Goal: Task Accomplishment & Management: Manage account settings

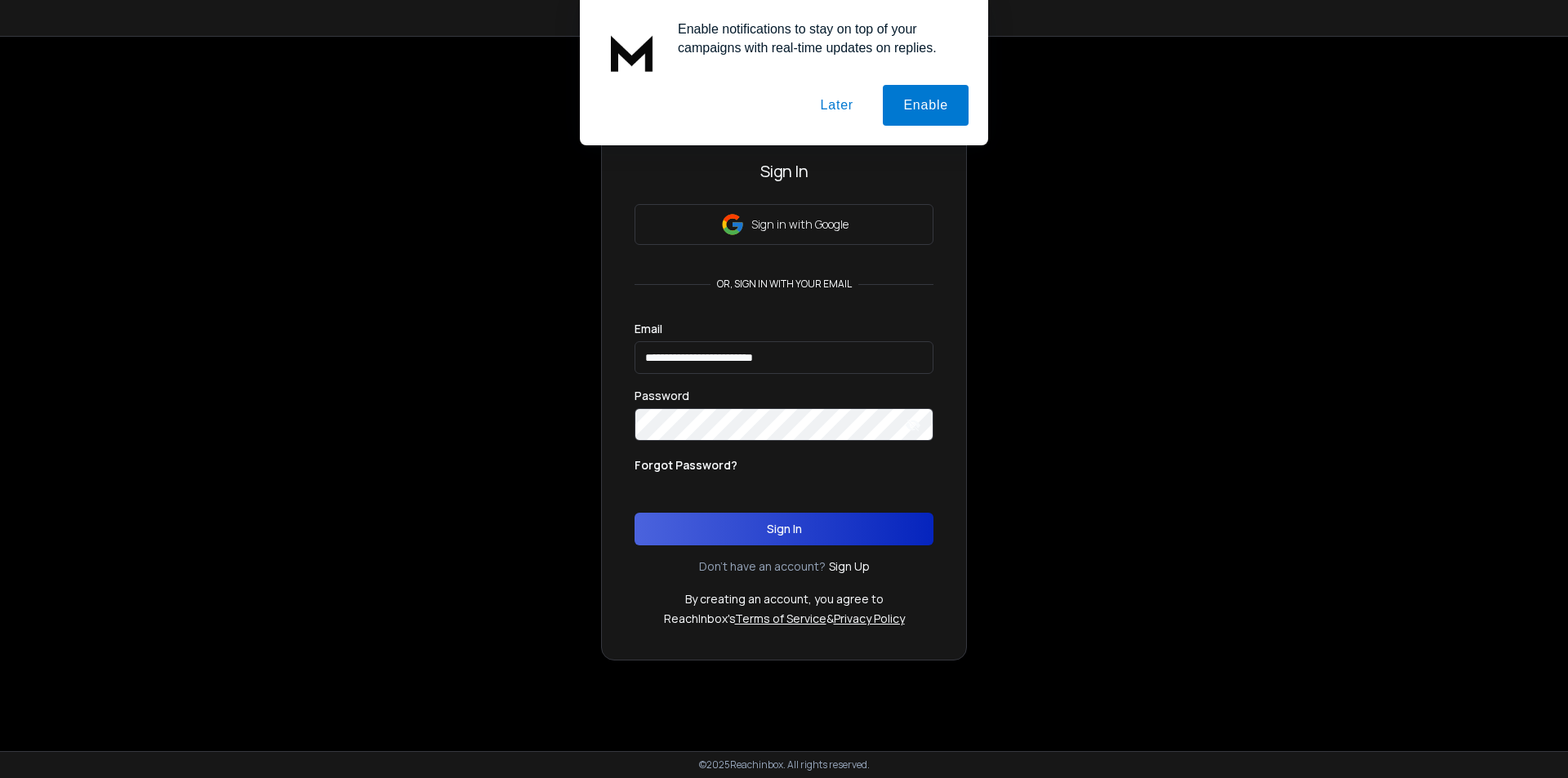
click at [842, 102] on button "Later" at bounding box center [836, 105] width 74 height 41
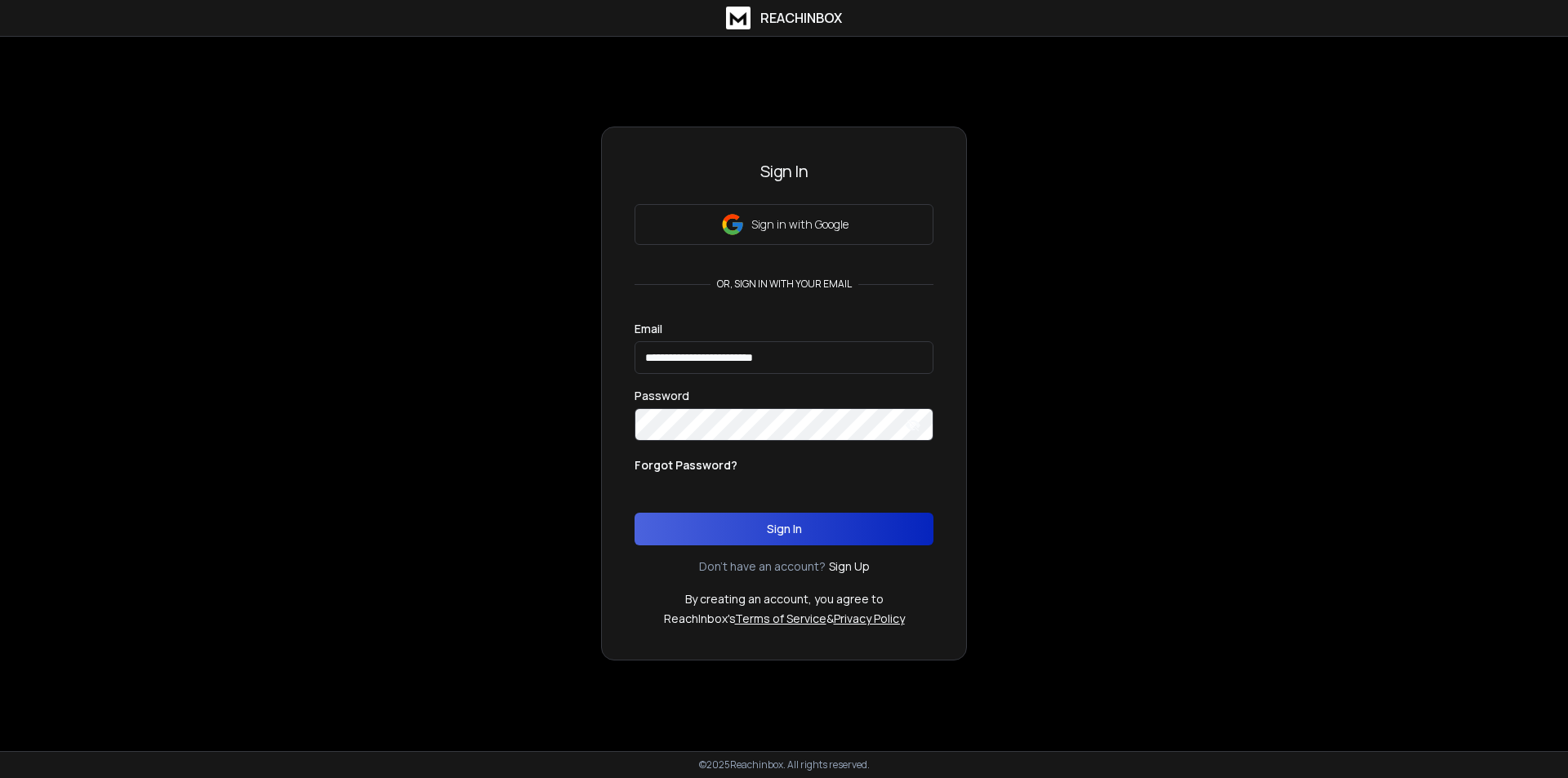
click at [775, 350] on input "**********" at bounding box center [784, 357] width 299 height 32
type input "**********"
click at [773, 538] on button "Sign In" at bounding box center [784, 529] width 299 height 32
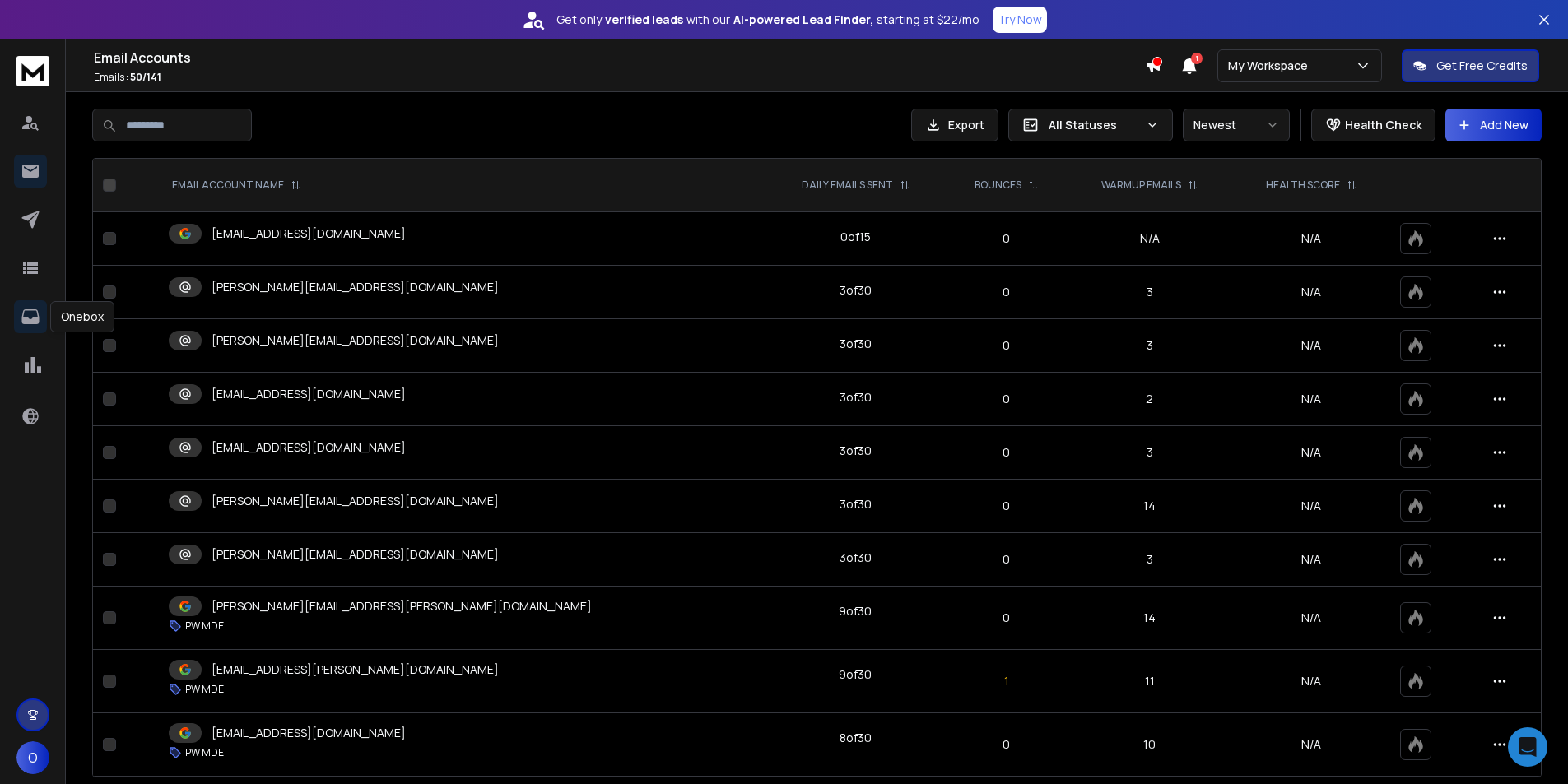
click at [31, 308] on icon at bounding box center [31, 317] width 20 height 20
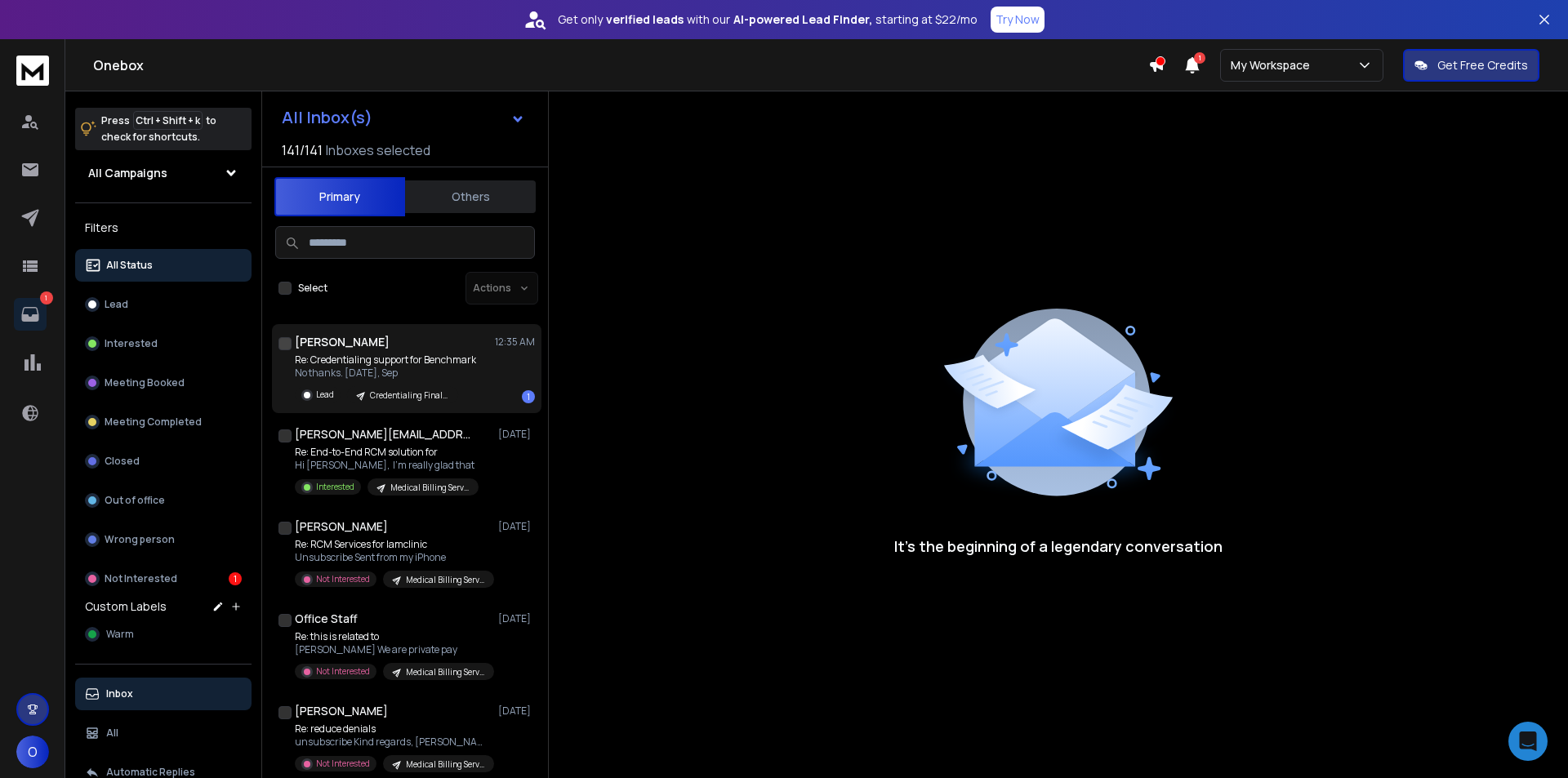
click at [387, 359] on p "Re: Credentialing support for Benchmark" at bounding box center [385, 360] width 181 height 13
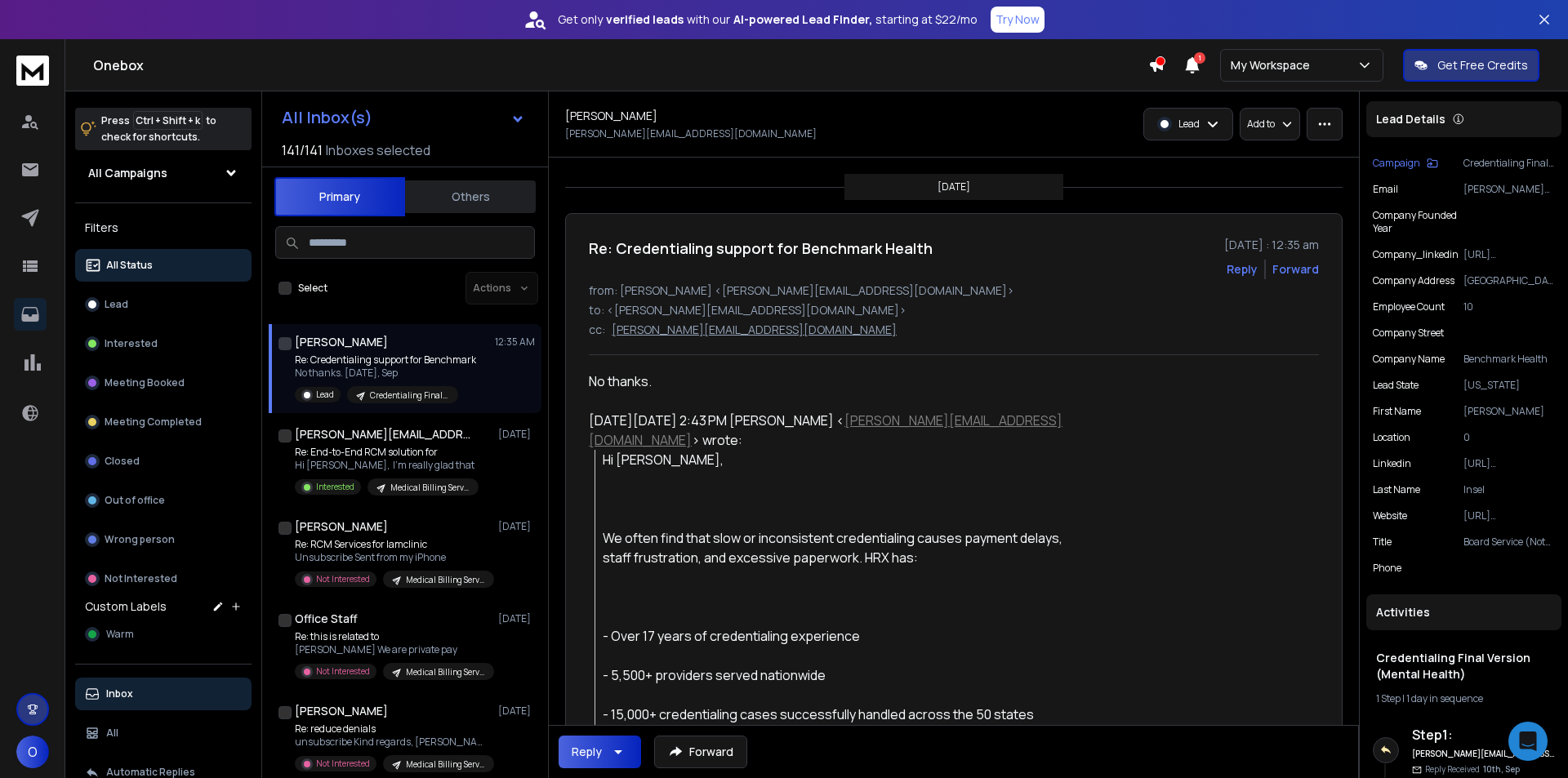
click at [1185, 126] on p "Lead" at bounding box center [1189, 124] width 22 height 13
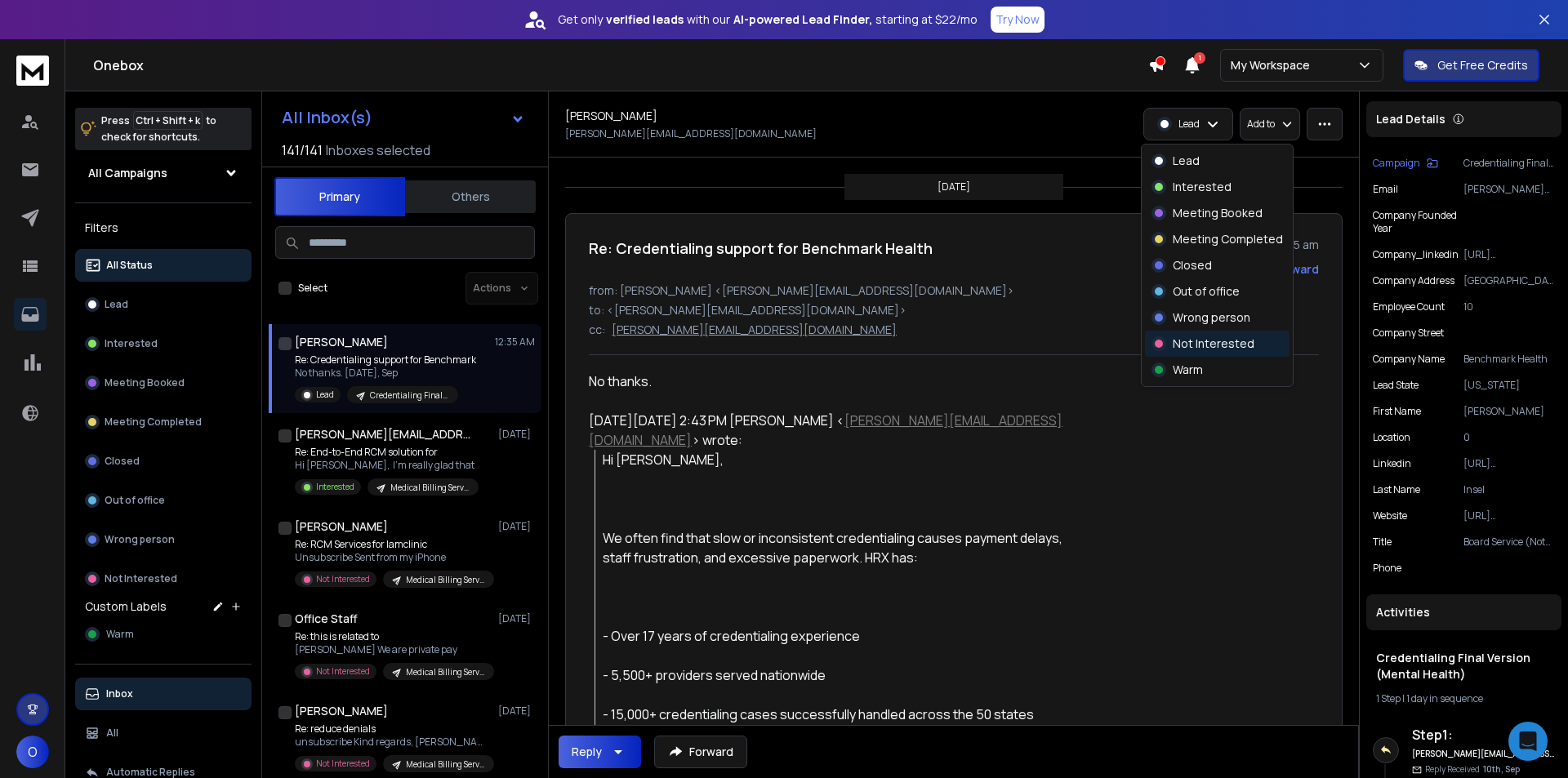
click at [1203, 347] on p "Not Interested" at bounding box center [1213, 343] width 82 height 17
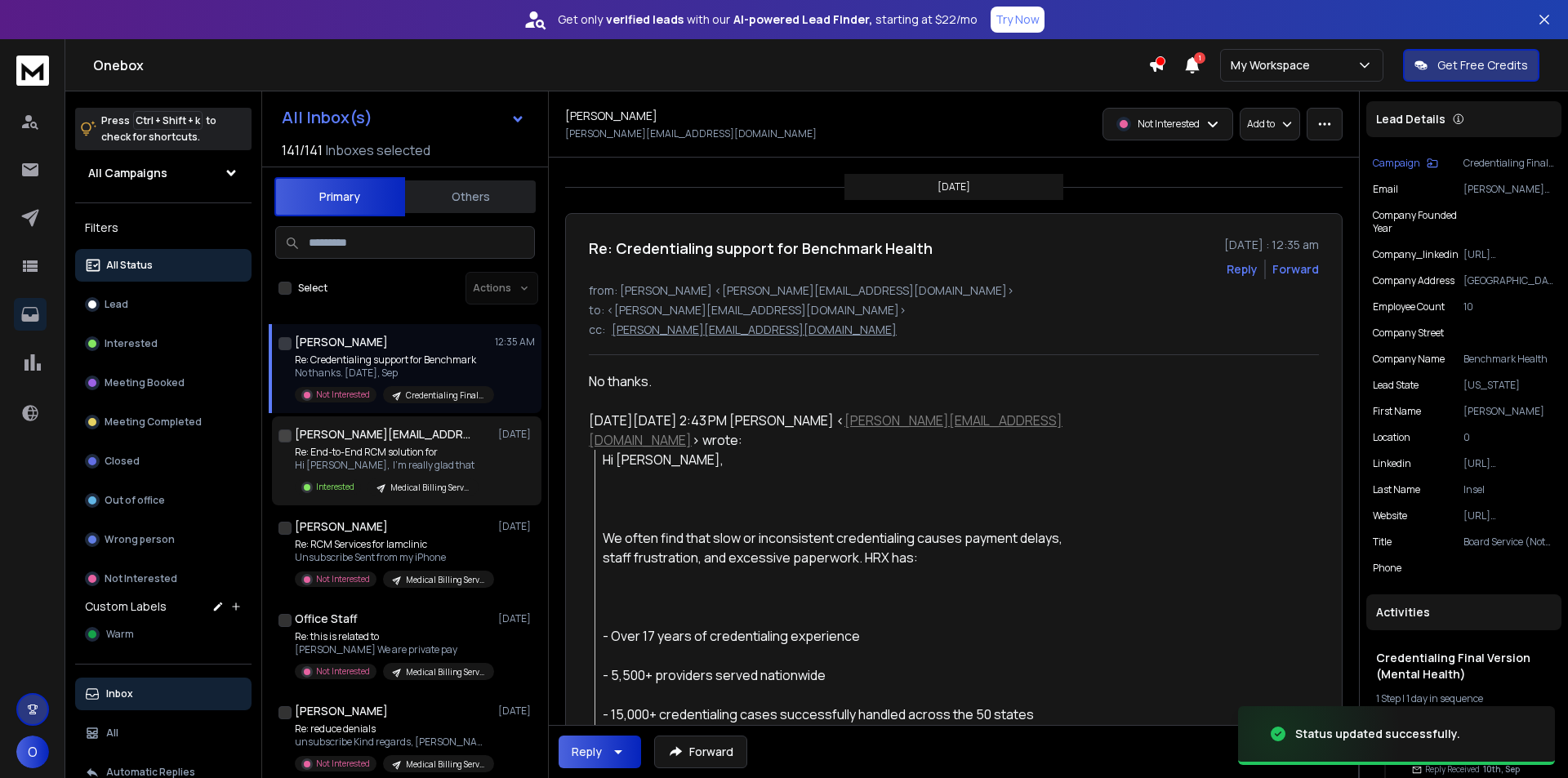
click at [404, 443] on div "emmie@acheronpsych.com 09 Sep Re: End-to-End RCM solution for Hi Emmie, I'm rea…" at bounding box center [415, 461] width 240 height 70
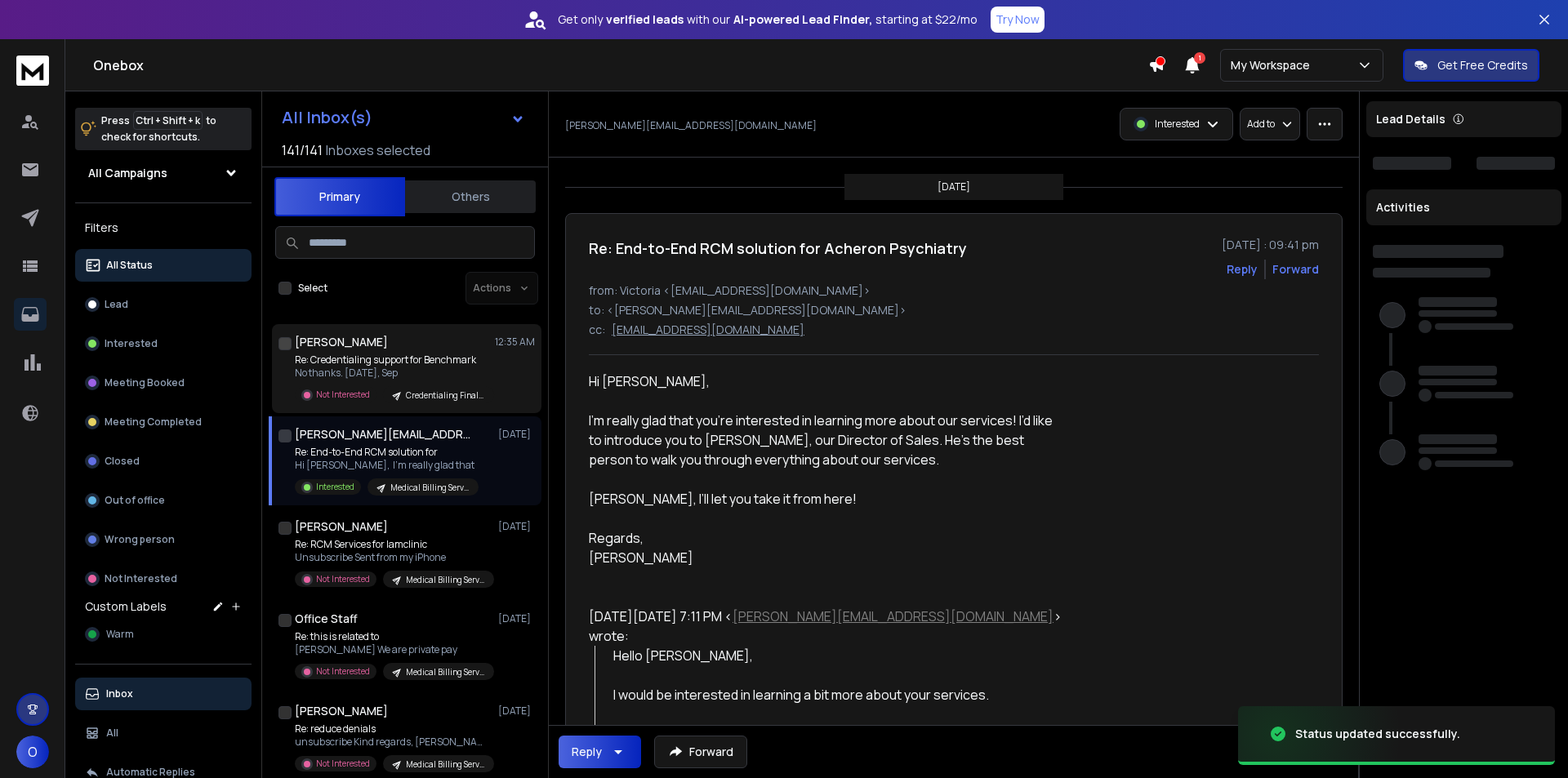
click at [391, 347] on div "Tom Insel 12:35 AM" at bounding box center [415, 342] width 240 height 17
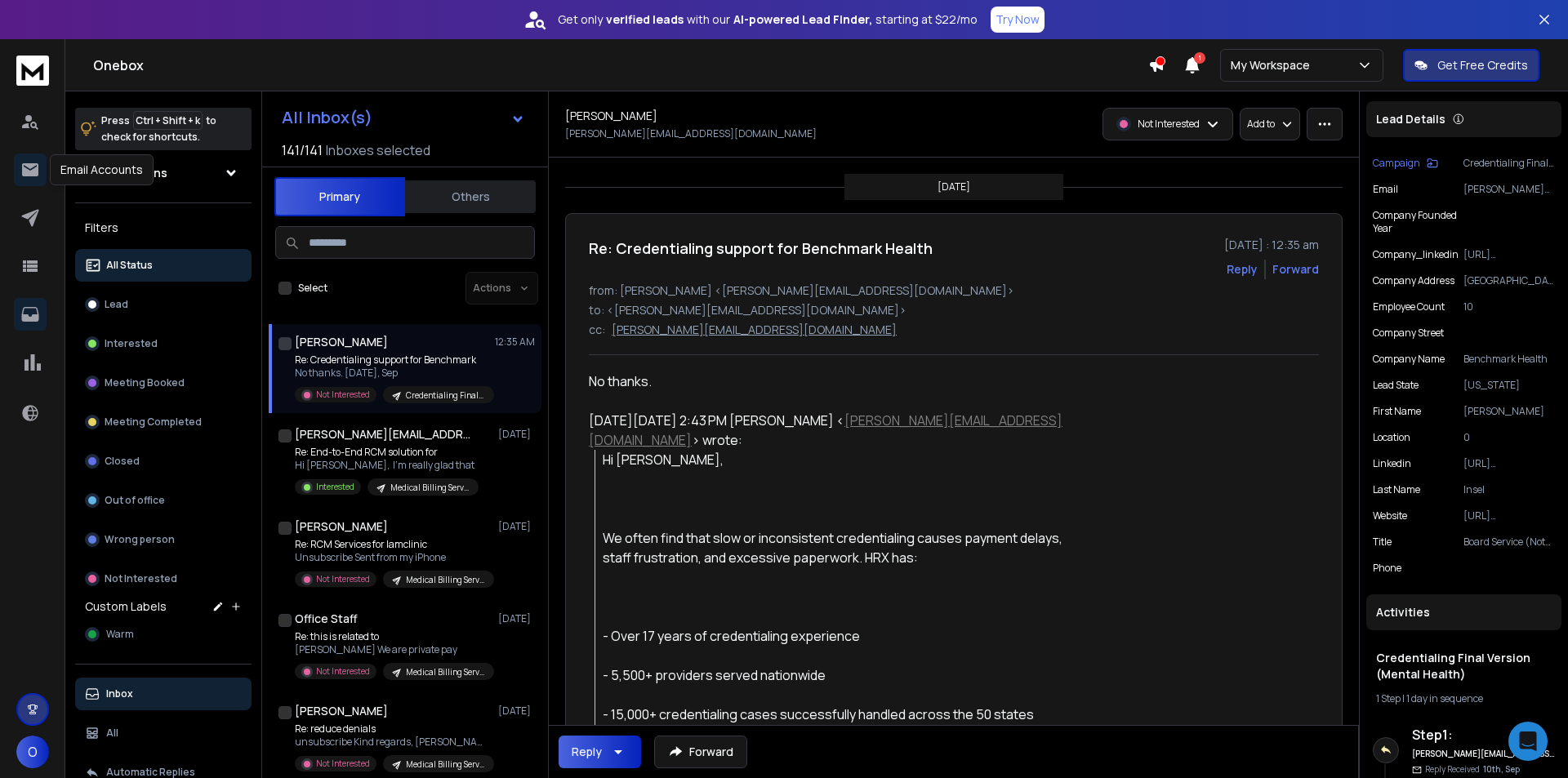
click at [31, 162] on icon at bounding box center [30, 170] width 20 height 20
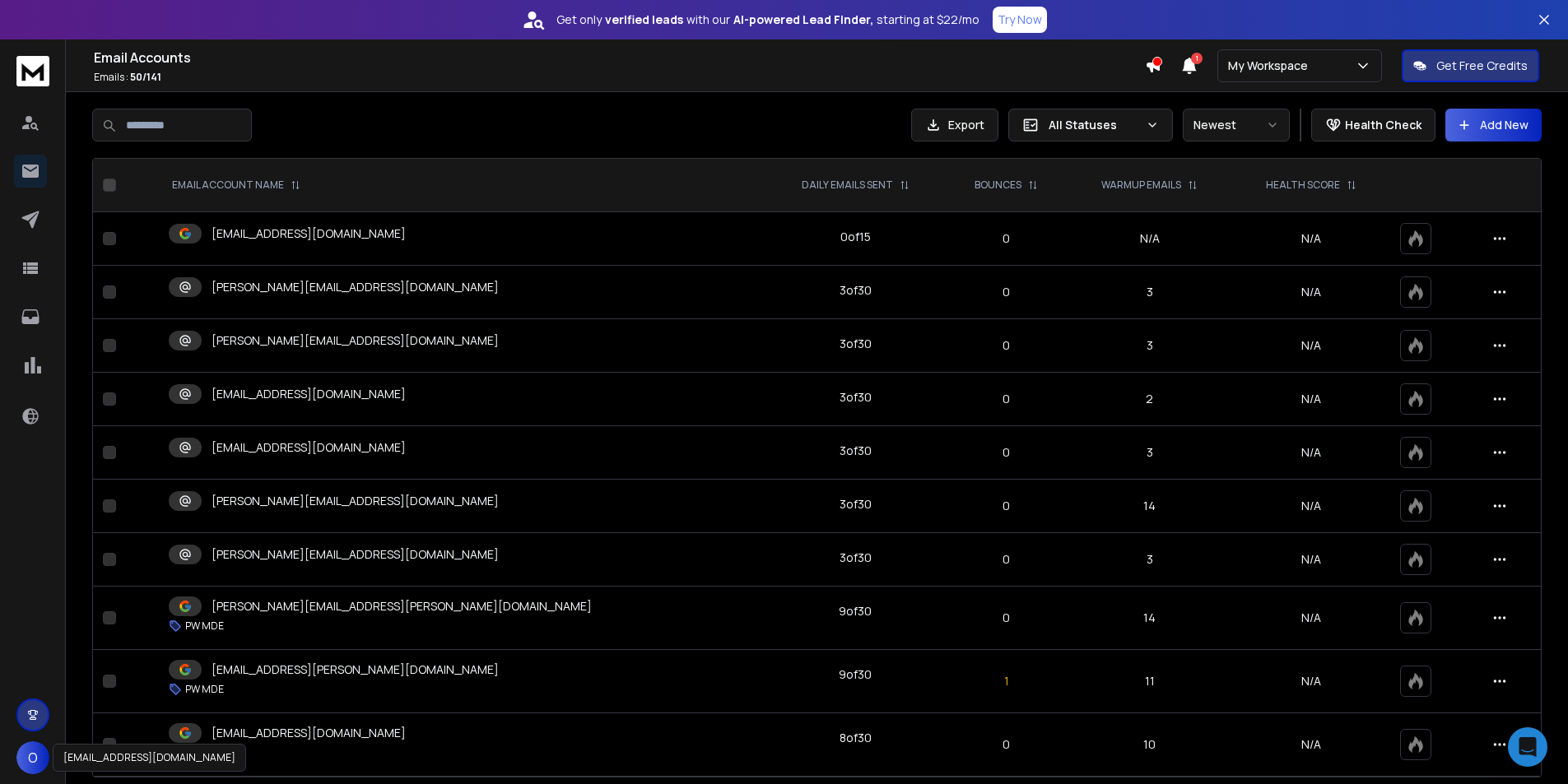
click at [37, 761] on span "O" at bounding box center [33, 757] width 33 height 33
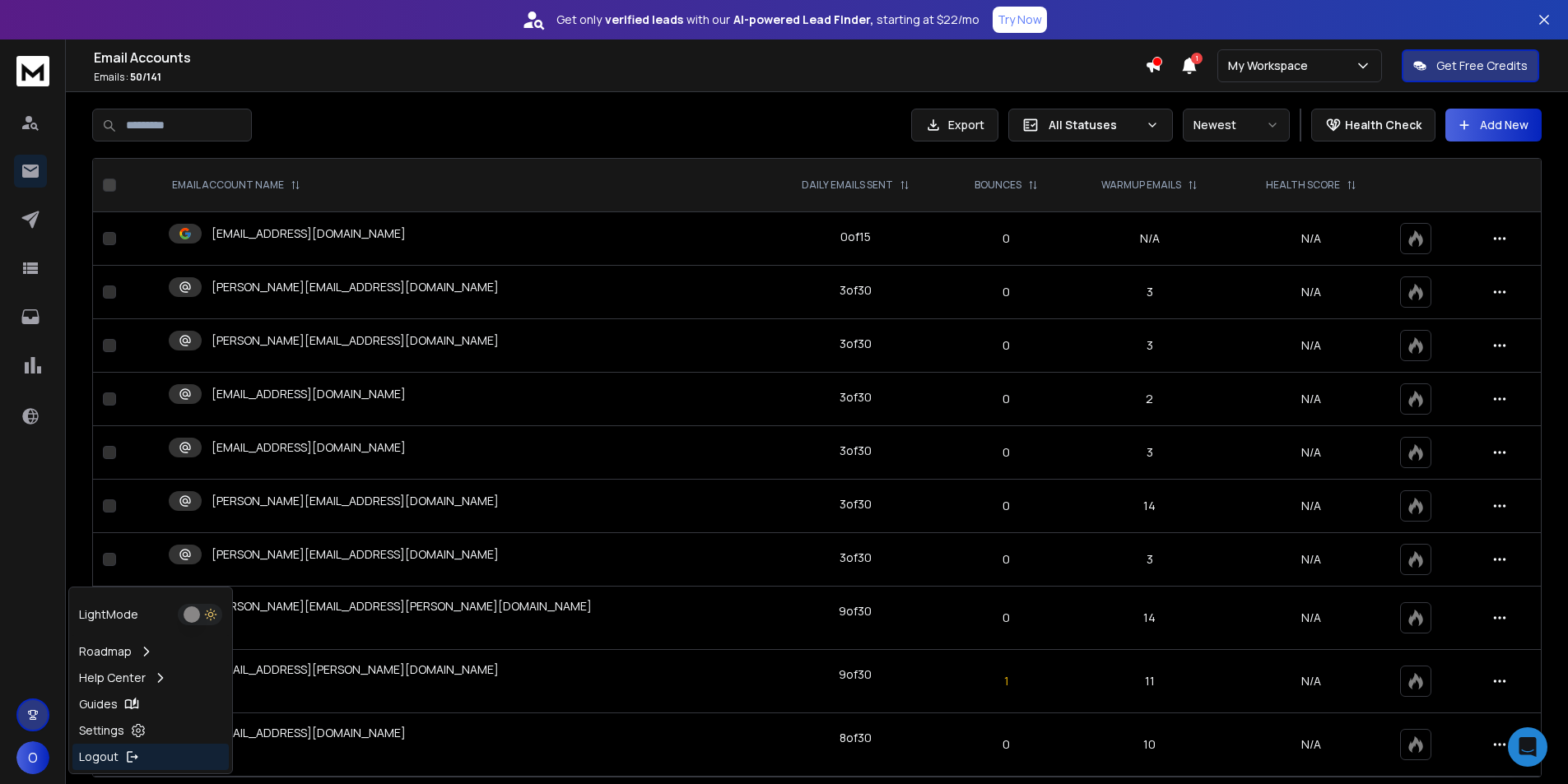
click at [108, 760] on p "Logout" at bounding box center [99, 757] width 40 height 17
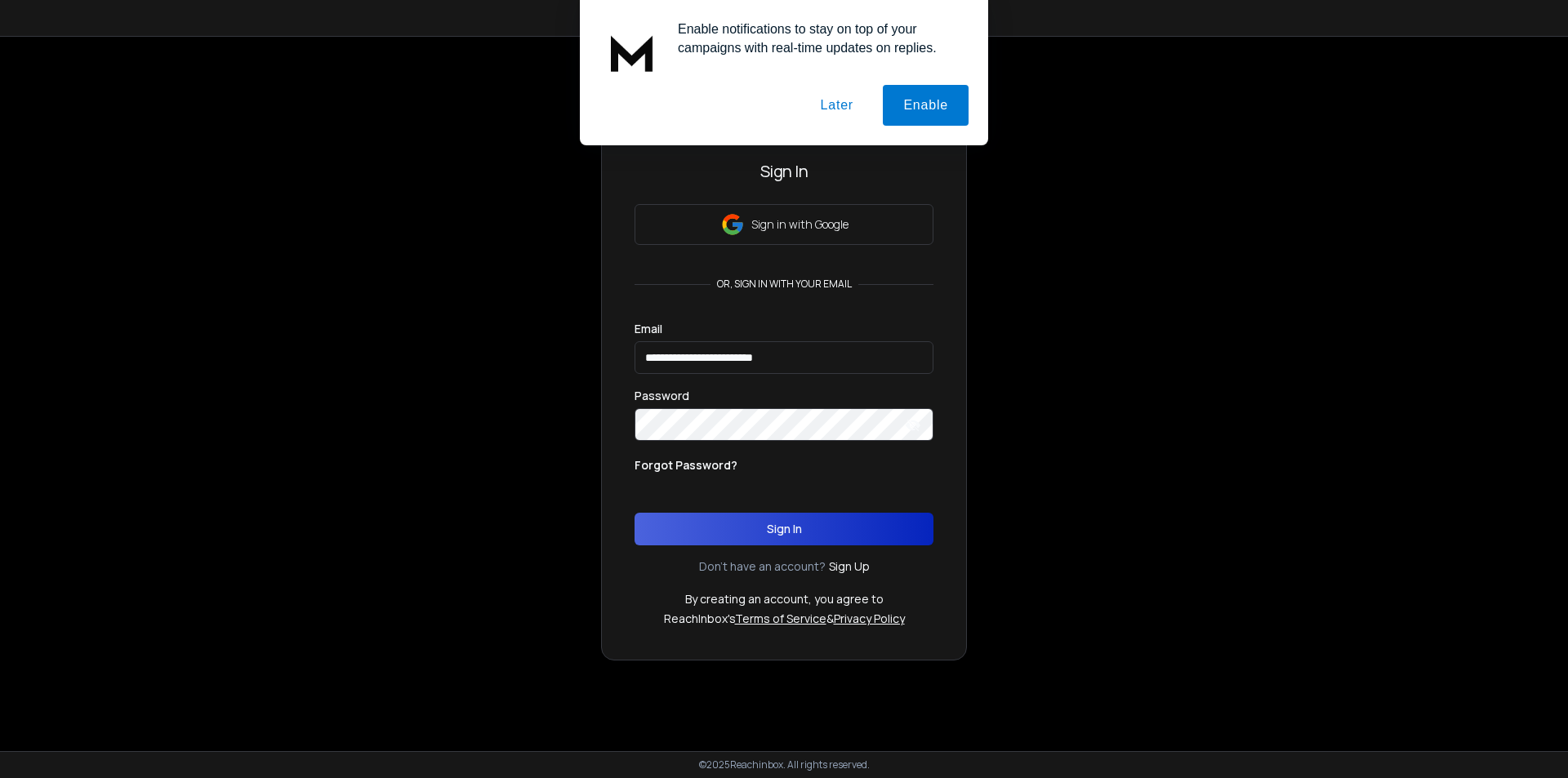
click at [770, 363] on input "**********" at bounding box center [784, 357] width 299 height 32
type input "**********"
click at [783, 534] on button "Sign In" at bounding box center [784, 529] width 299 height 32
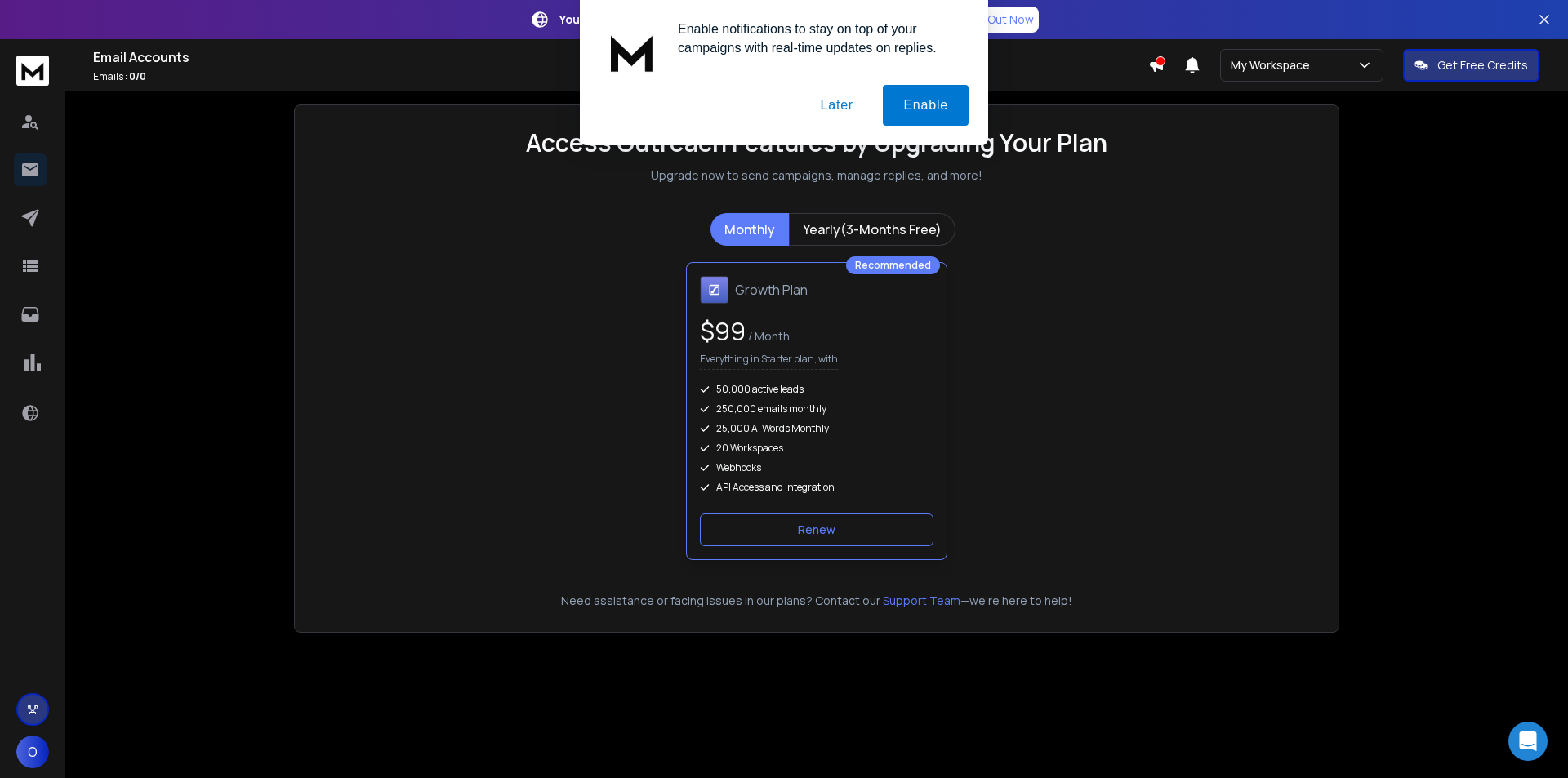
click at [826, 108] on button "Later" at bounding box center [836, 105] width 74 height 41
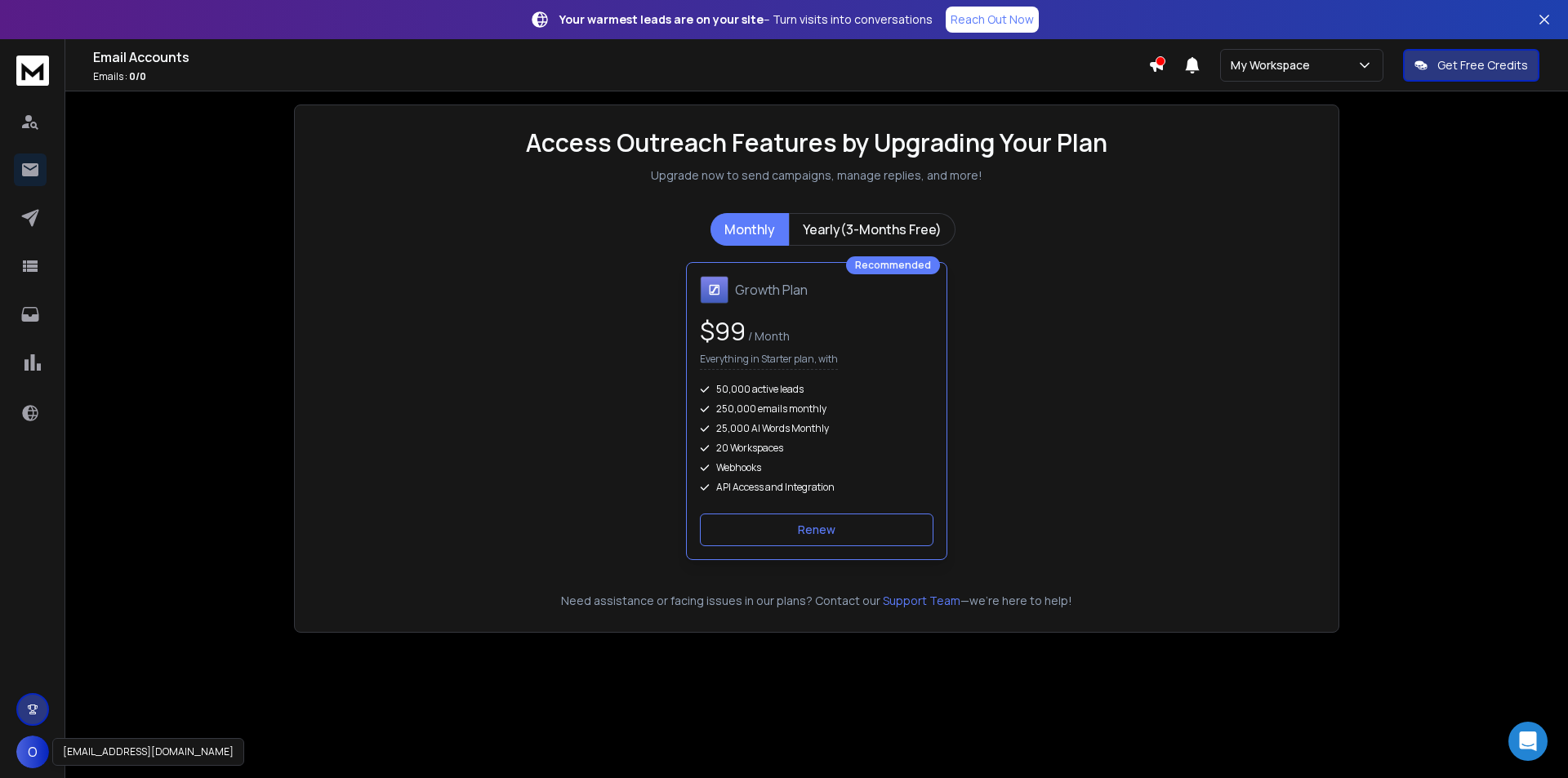
click at [32, 752] on span "O" at bounding box center [32, 751] width 32 height 32
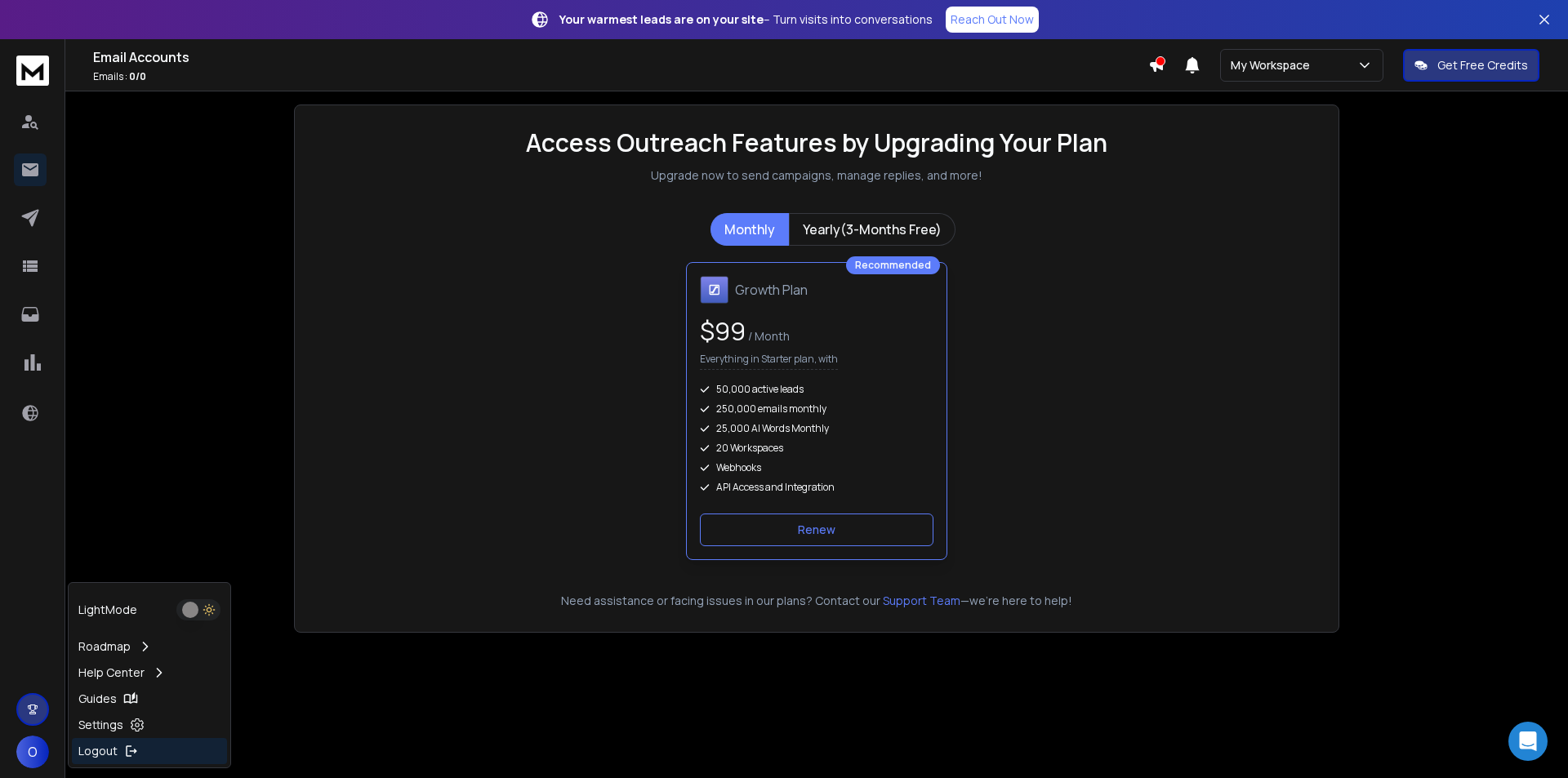
click at [91, 752] on p "Logout" at bounding box center [98, 751] width 39 height 17
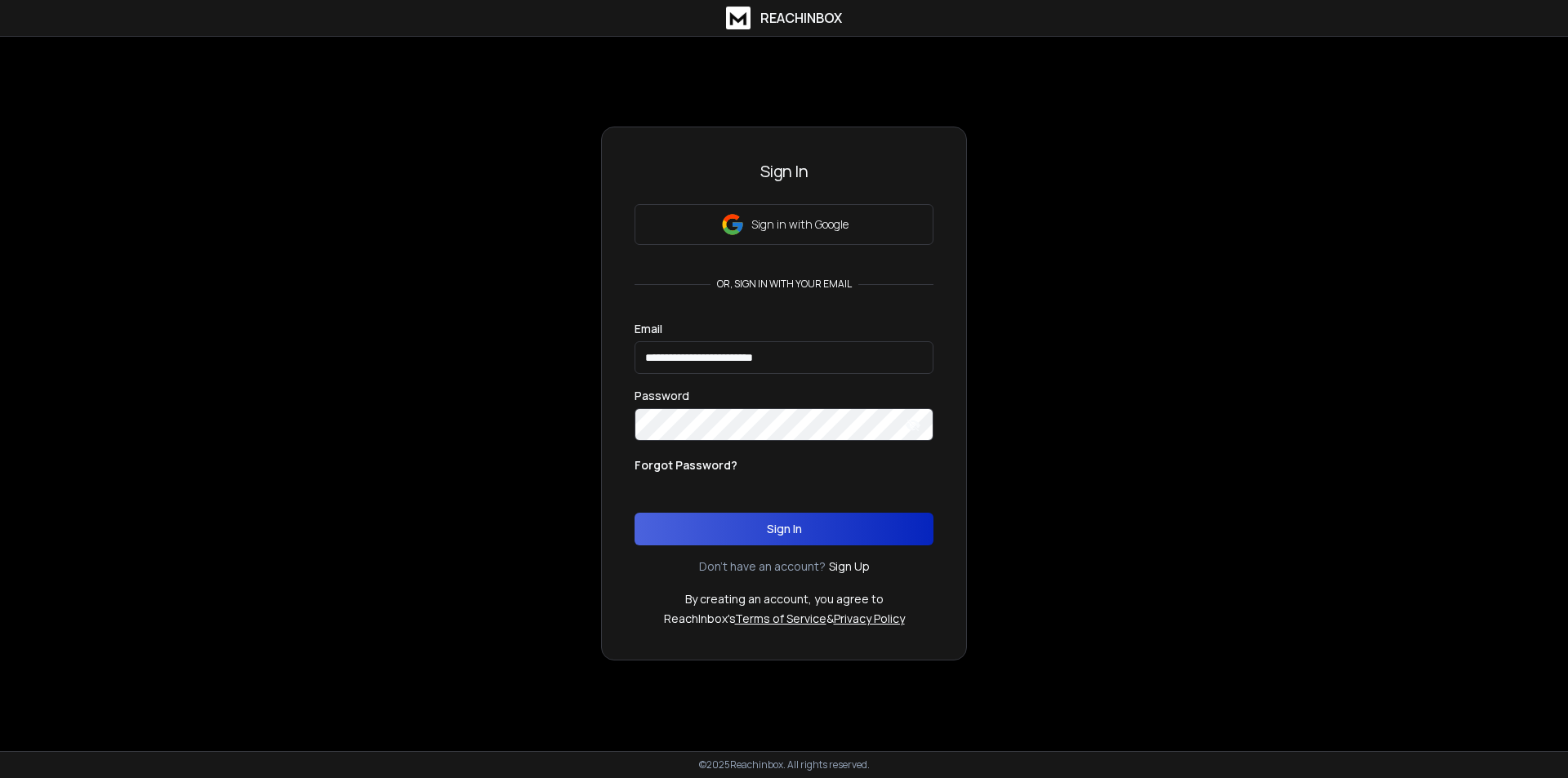
drag, startPoint x: 711, startPoint y: 361, endPoint x: 716, endPoint y: 374, distance: 13.9
click at [711, 362] on input "**********" at bounding box center [784, 357] width 299 height 32
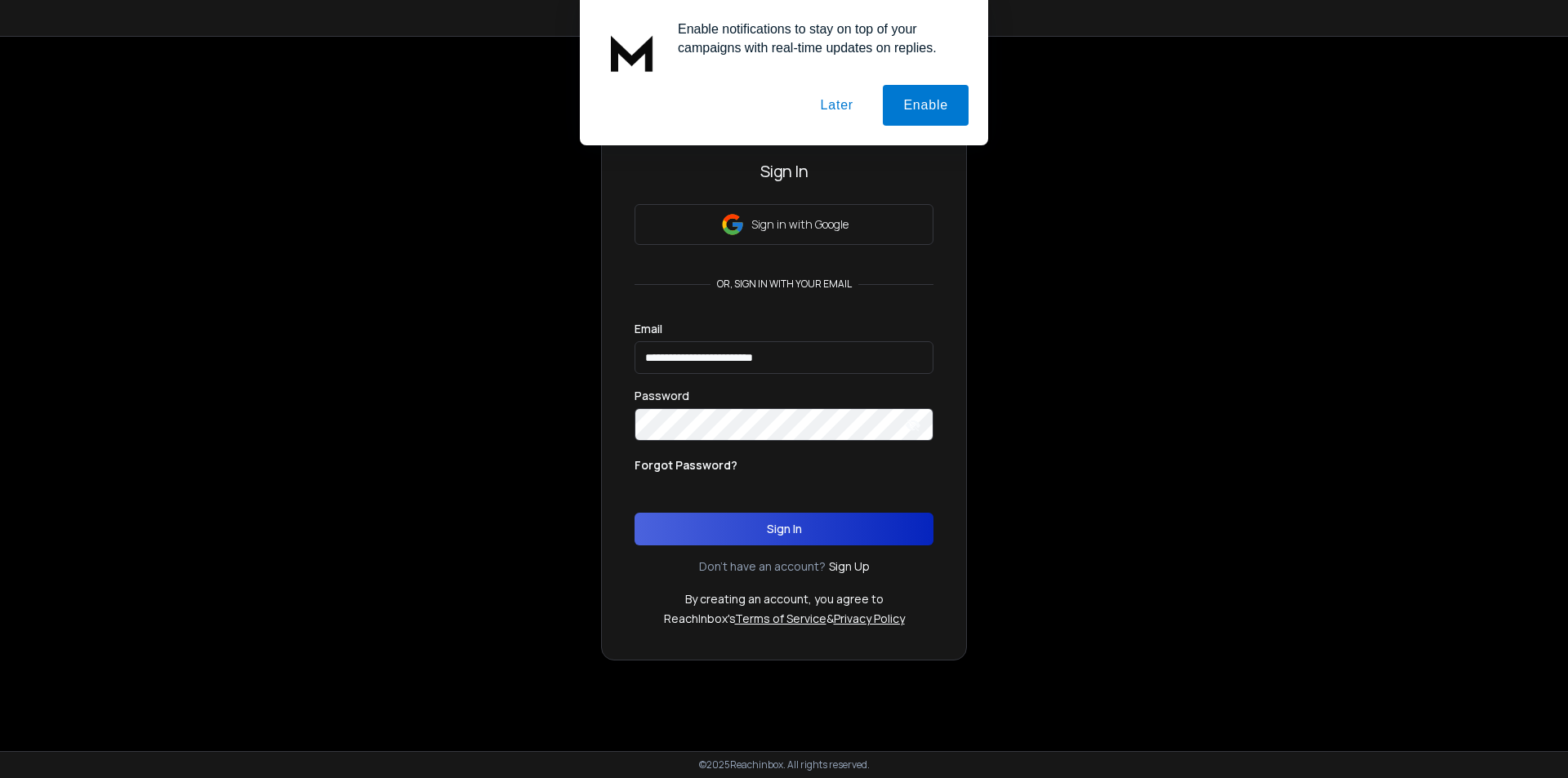
type input "**********"
click at [742, 533] on button "Sign In" at bounding box center [784, 529] width 299 height 32
click at [826, 113] on button "Later" at bounding box center [836, 105] width 74 height 41
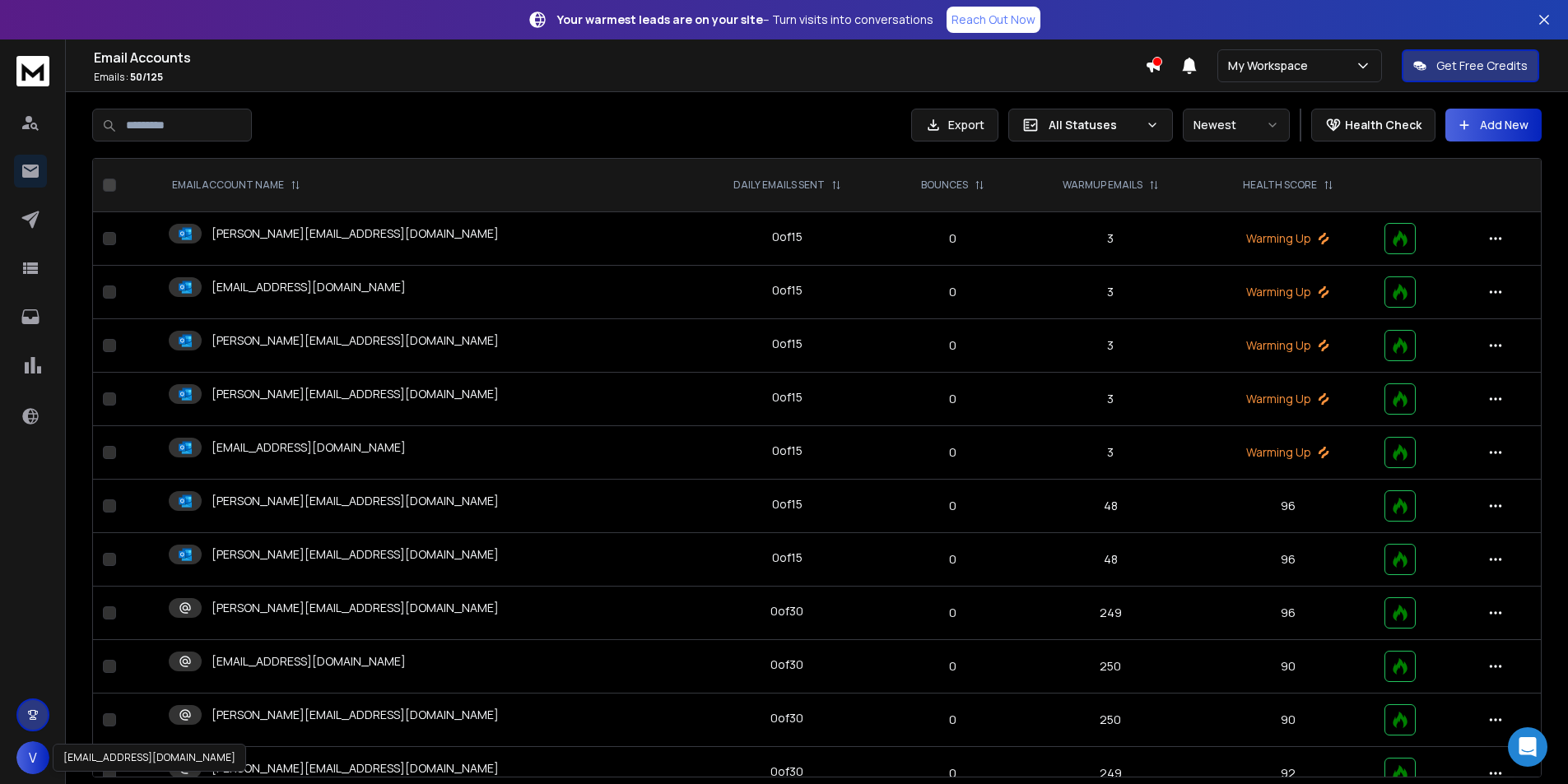
click at [37, 765] on span "V" at bounding box center [33, 757] width 33 height 33
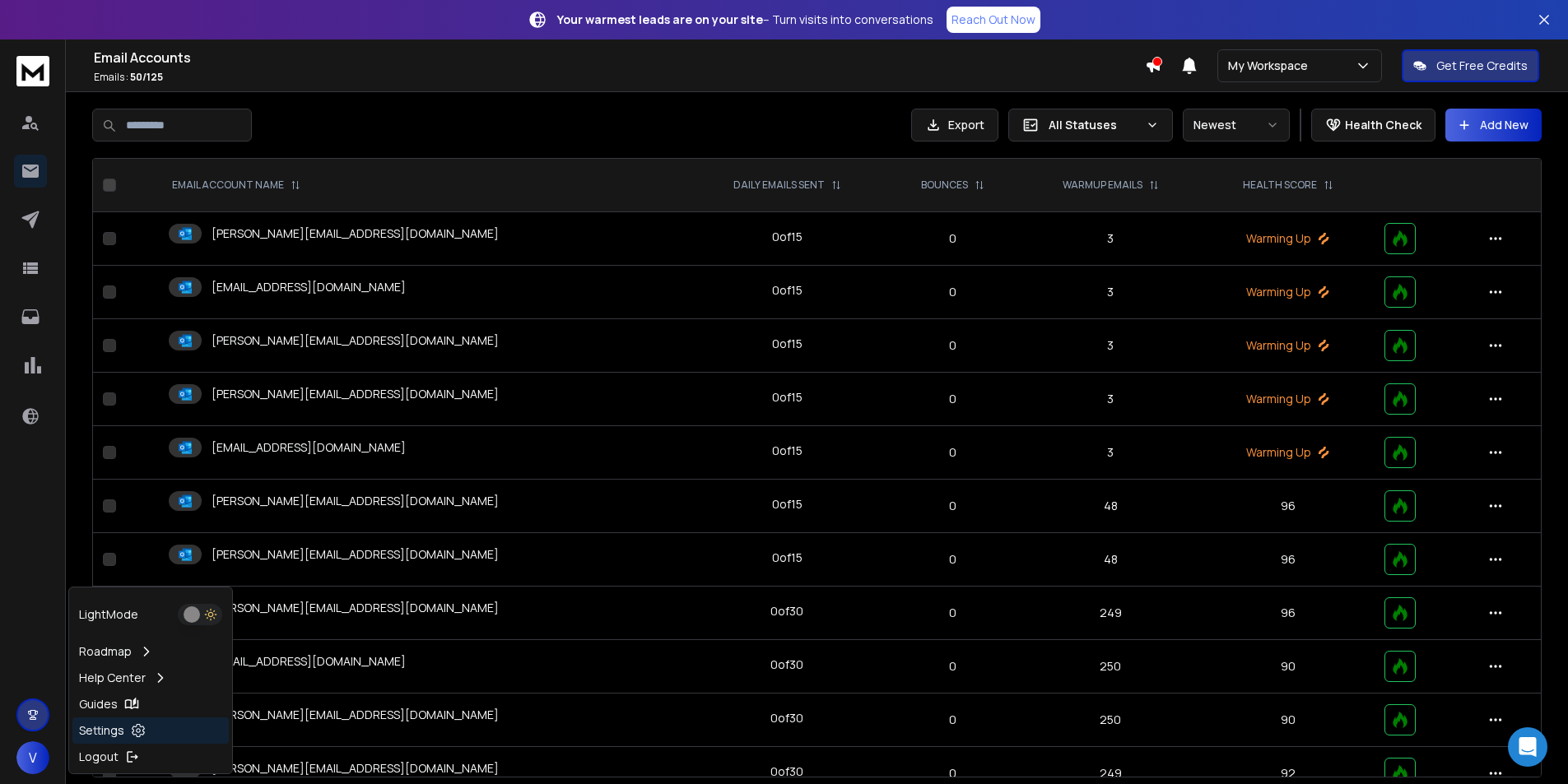
click at [95, 732] on p "Settings" at bounding box center [102, 730] width 46 height 17
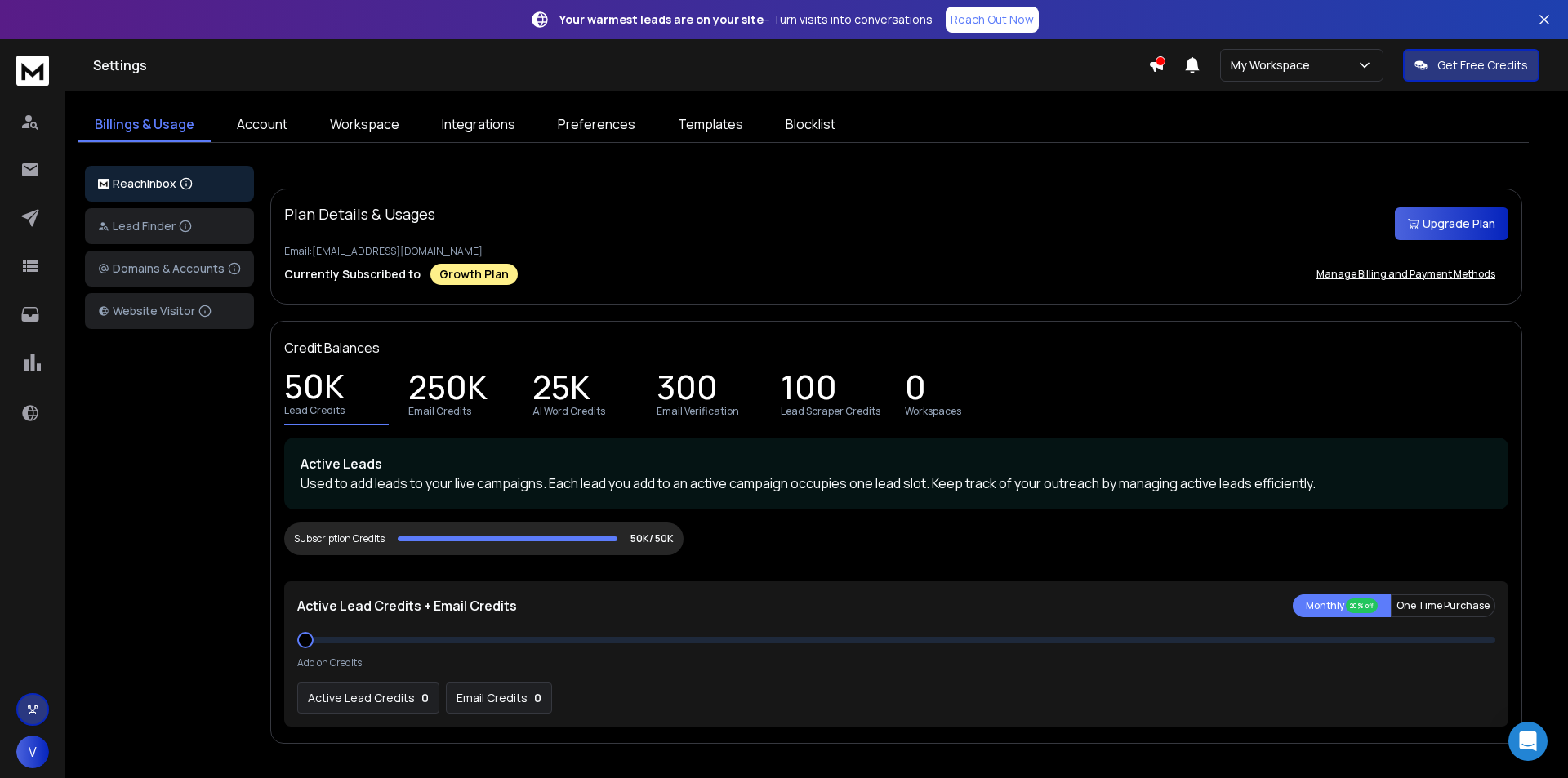
click at [359, 128] on link "Workspace" at bounding box center [365, 125] width 102 height 34
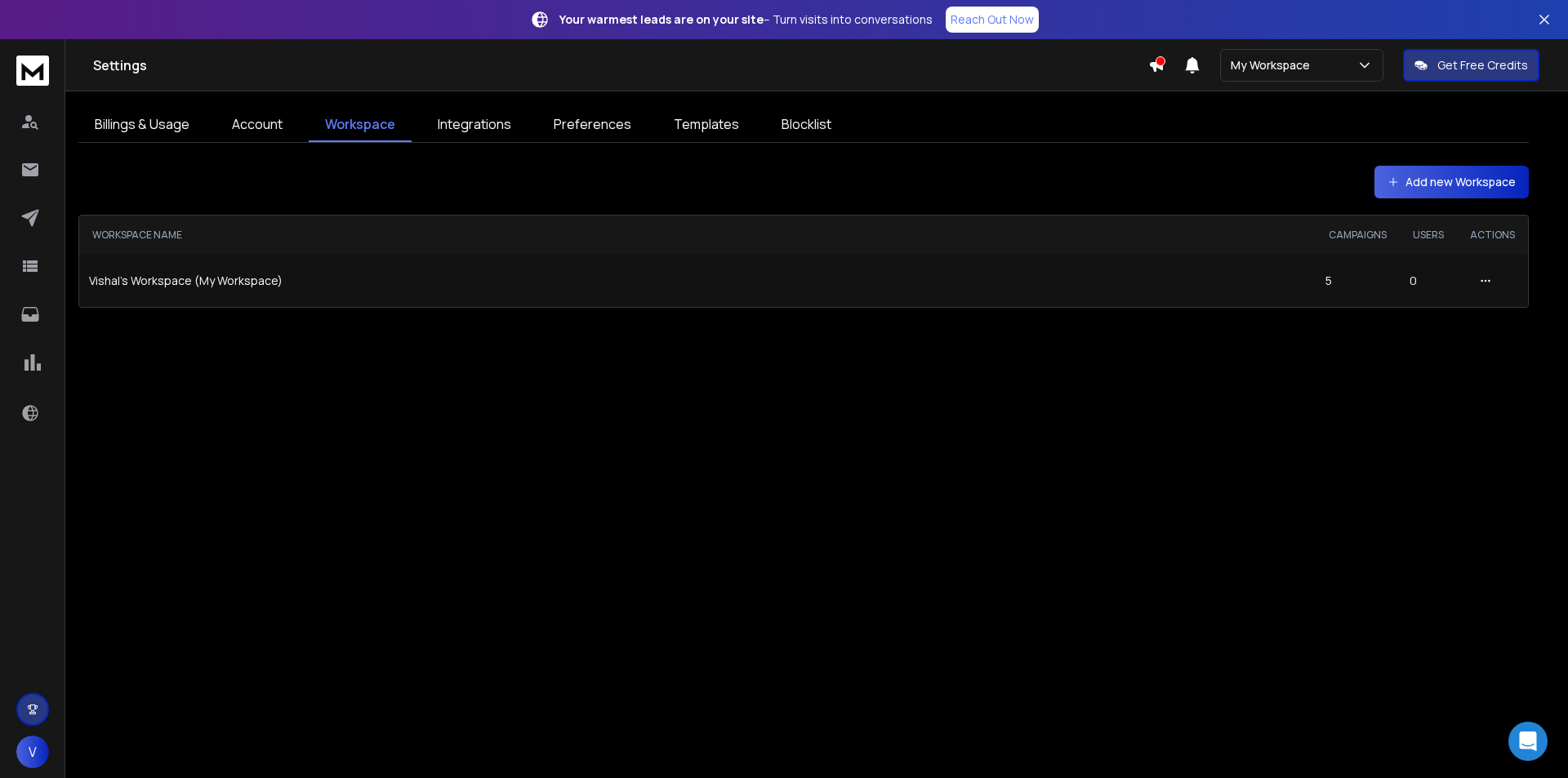
click at [1158, 285] on td "Vishal's Workspace (My Workspace)" at bounding box center [697, 280] width 1236 height 52
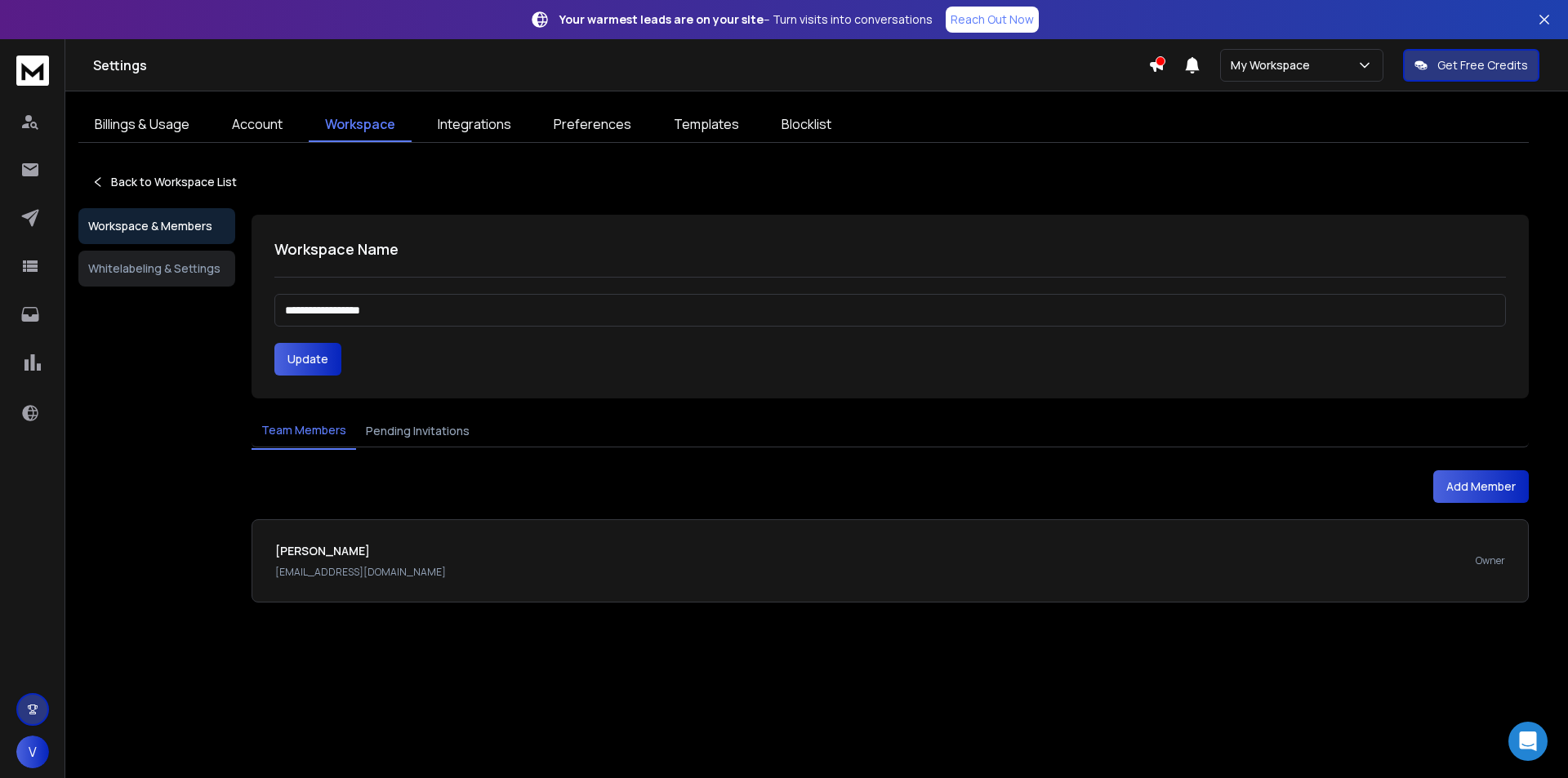
click at [1490, 494] on button "Add Member" at bounding box center [1481, 486] width 95 height 32
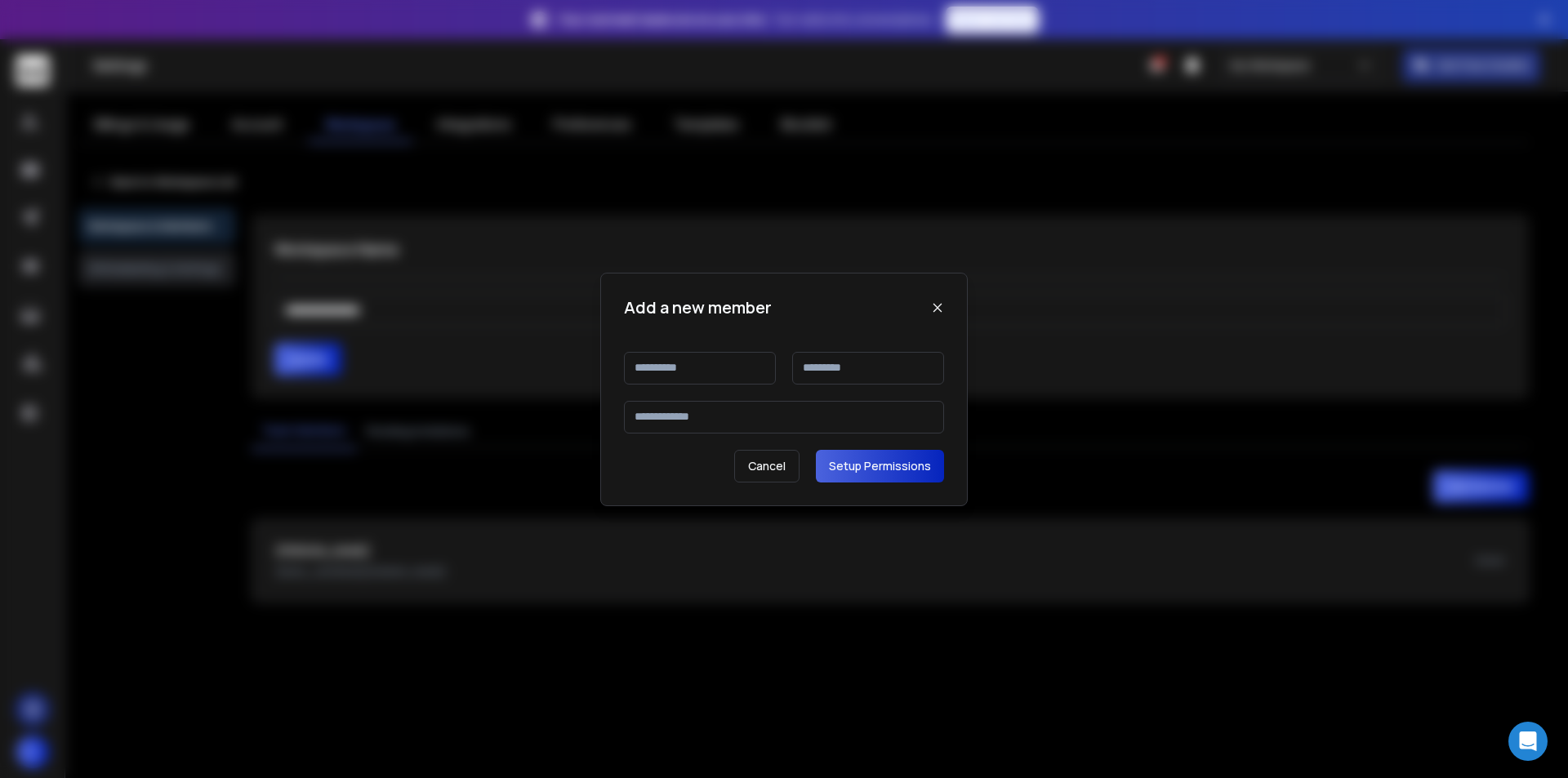
click at [687, 369] on input at bounding box center [700, 368] width 151 height 32
type input "******"
type input "**********"
click at [847, 465] on button "Setup Permissions" at bounding box center [880, 466] width 128 height 32
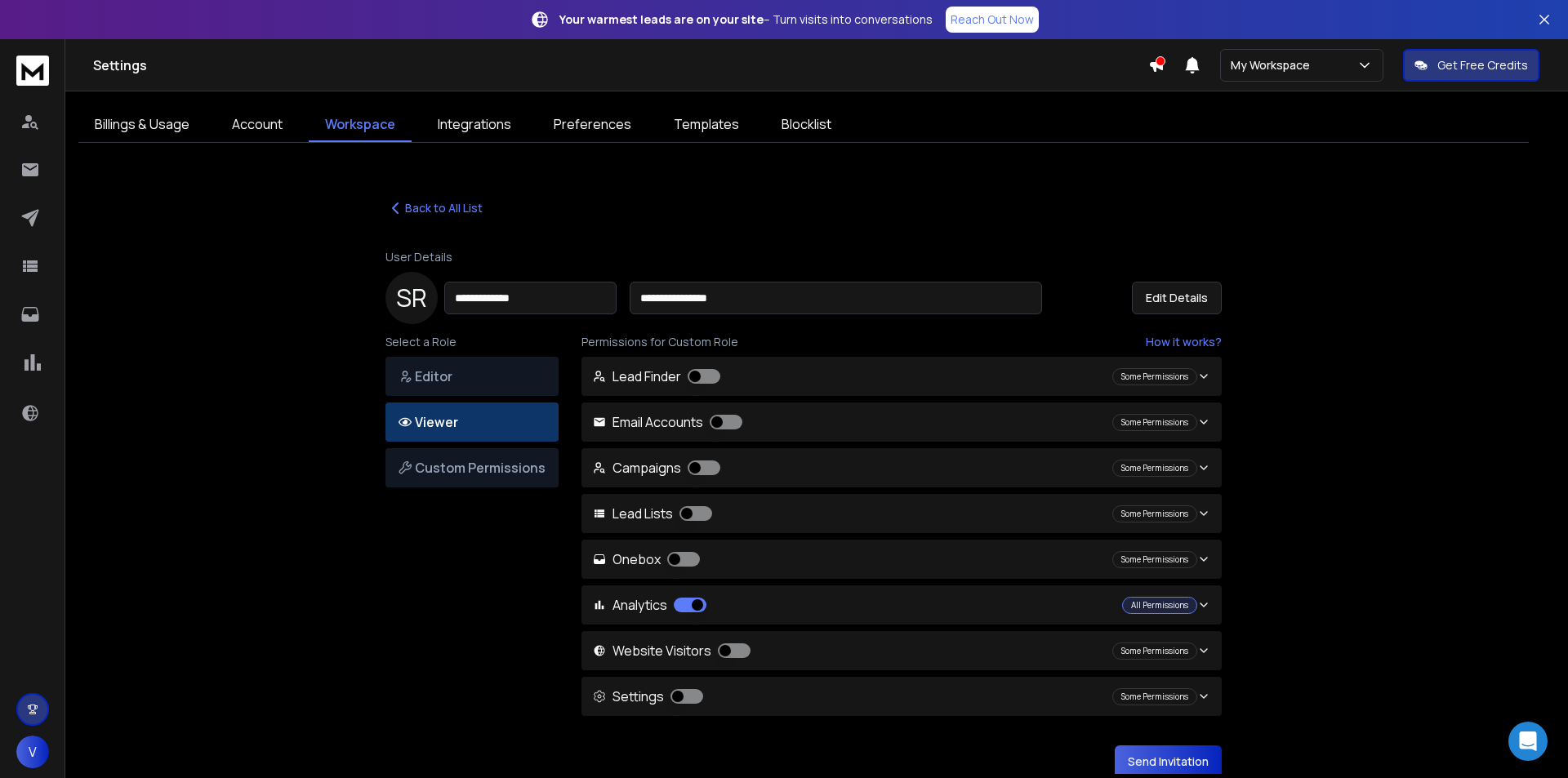
click at [1201, 607] on icon "button" at bounding box center [1203, 605] width 7 height 3
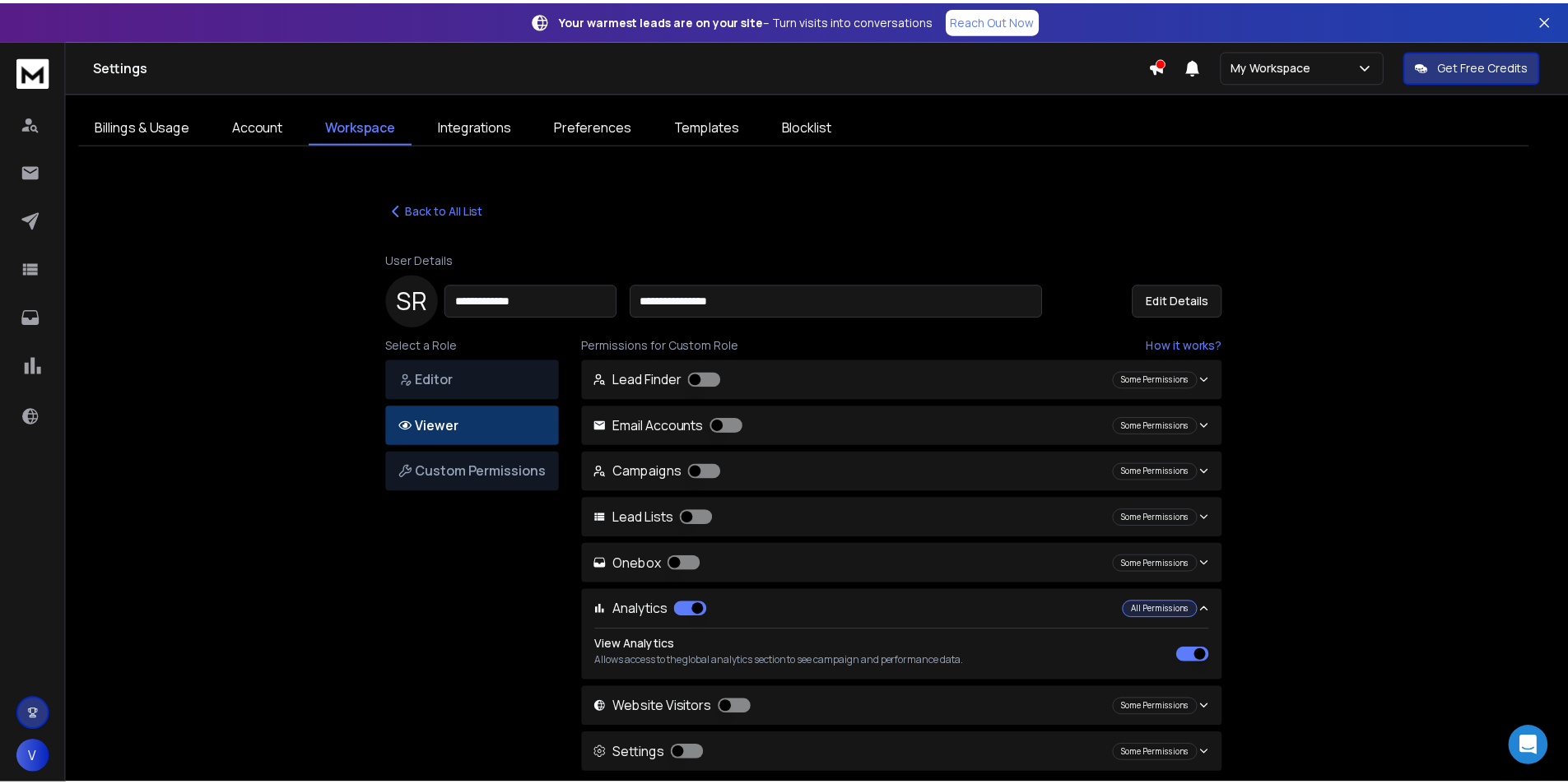
scroll to position [82, 0]
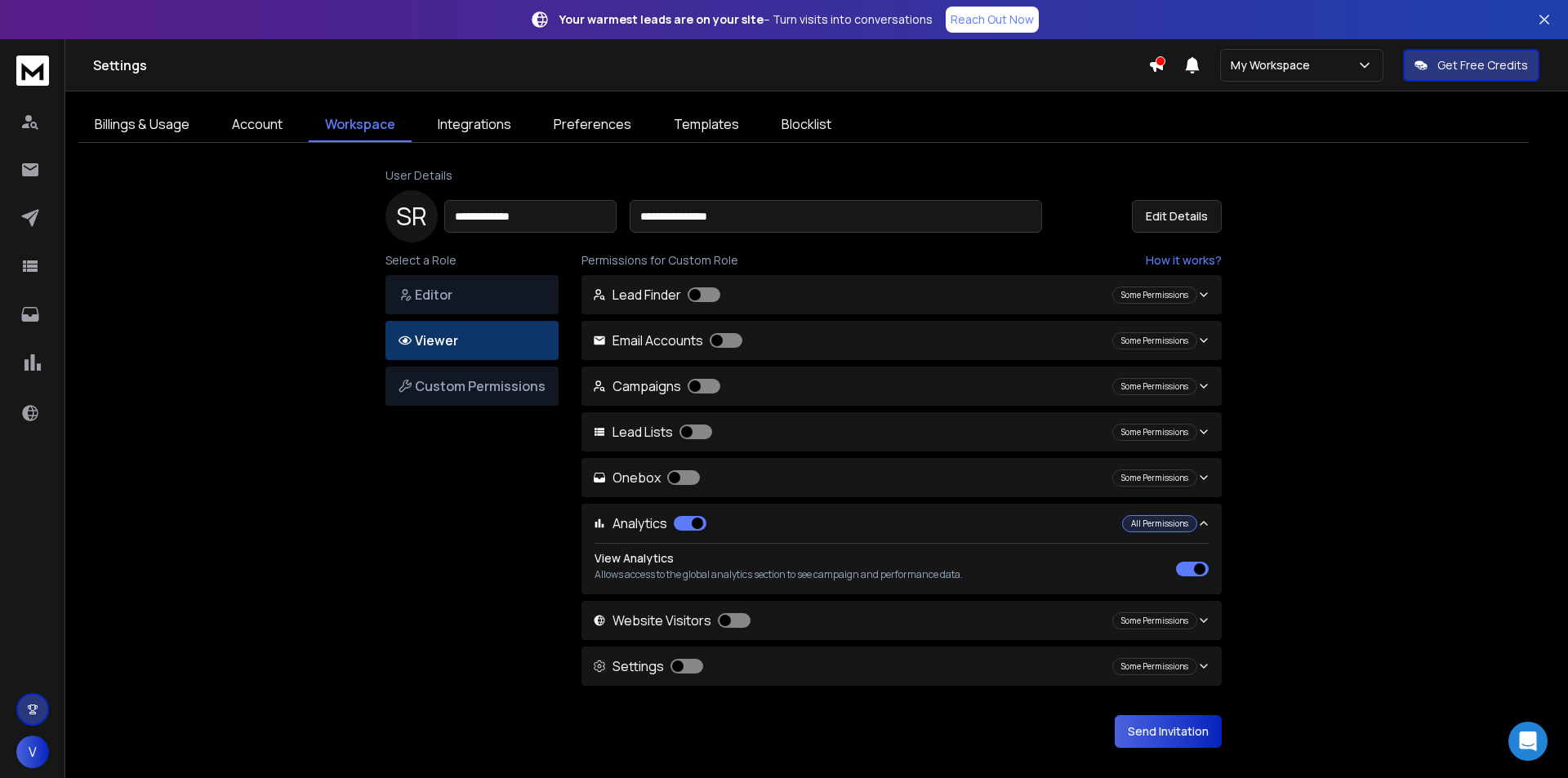
click at [1199, 624] on icon "button" at bounding box center [1203, 621] width 13 height 13
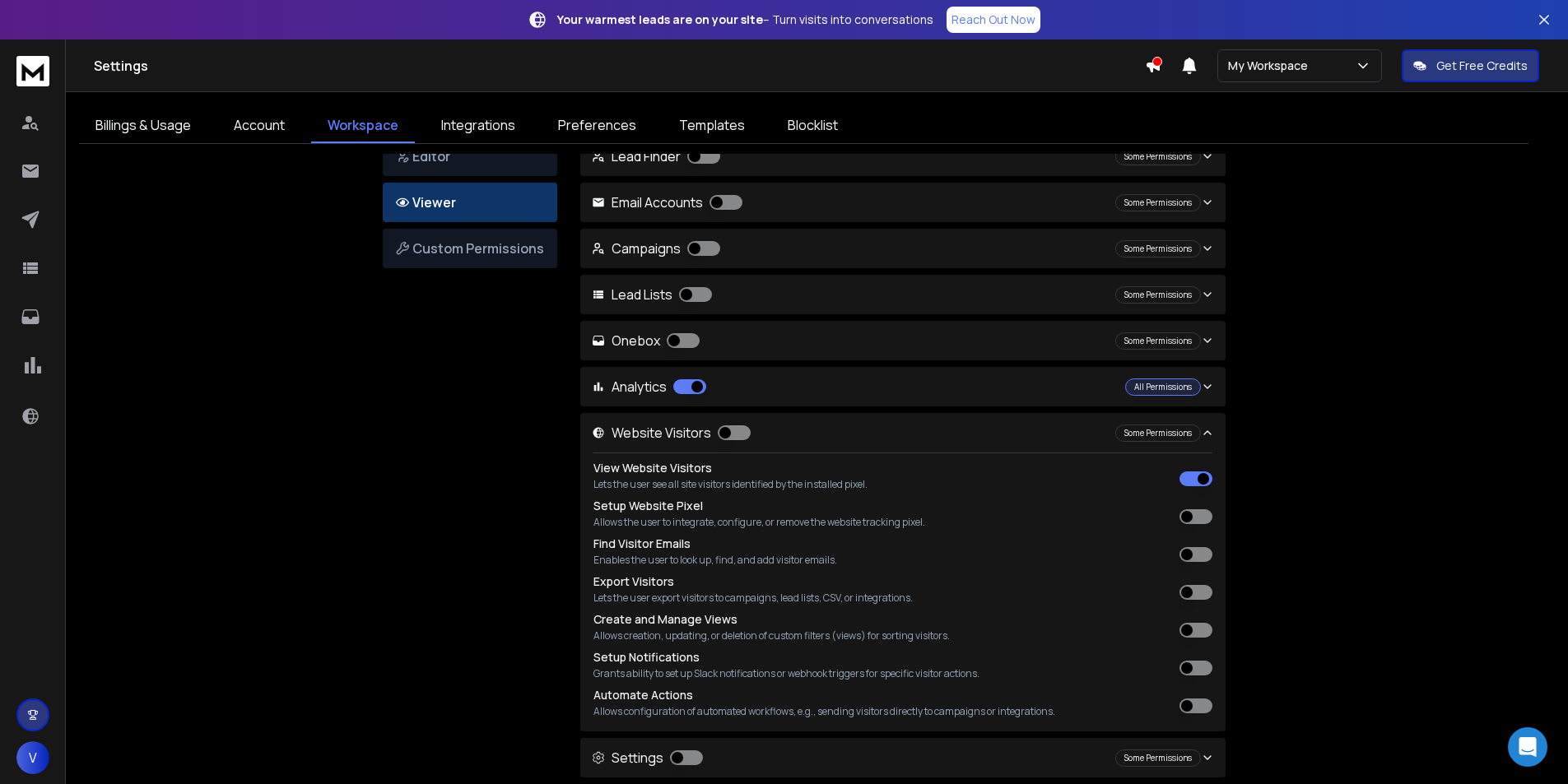
scroll to position [247, 0]
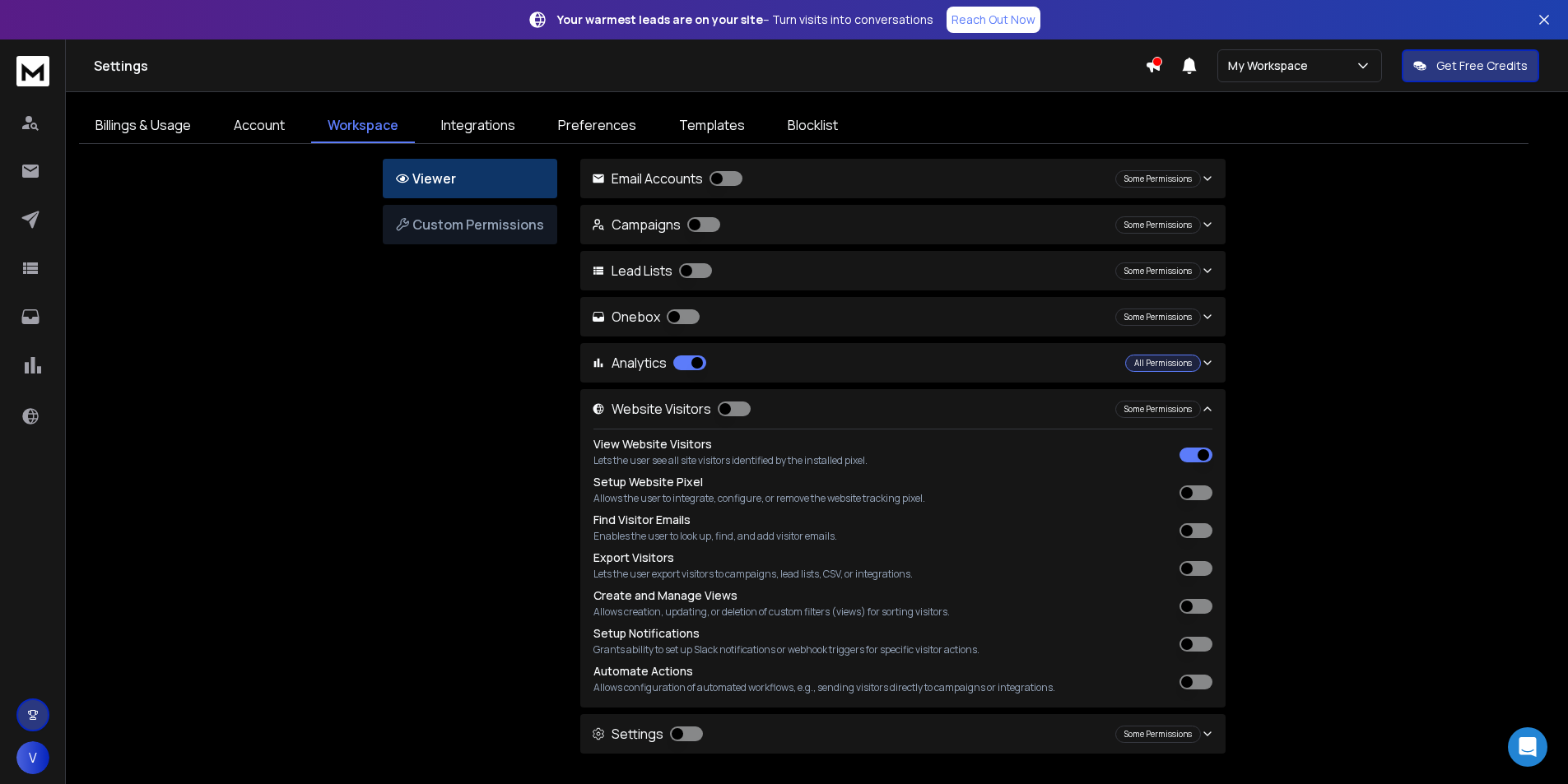
click at [1192, 496] on button "Setup Website Pixel" at bounding box center [1195, 493] width 33 height 15
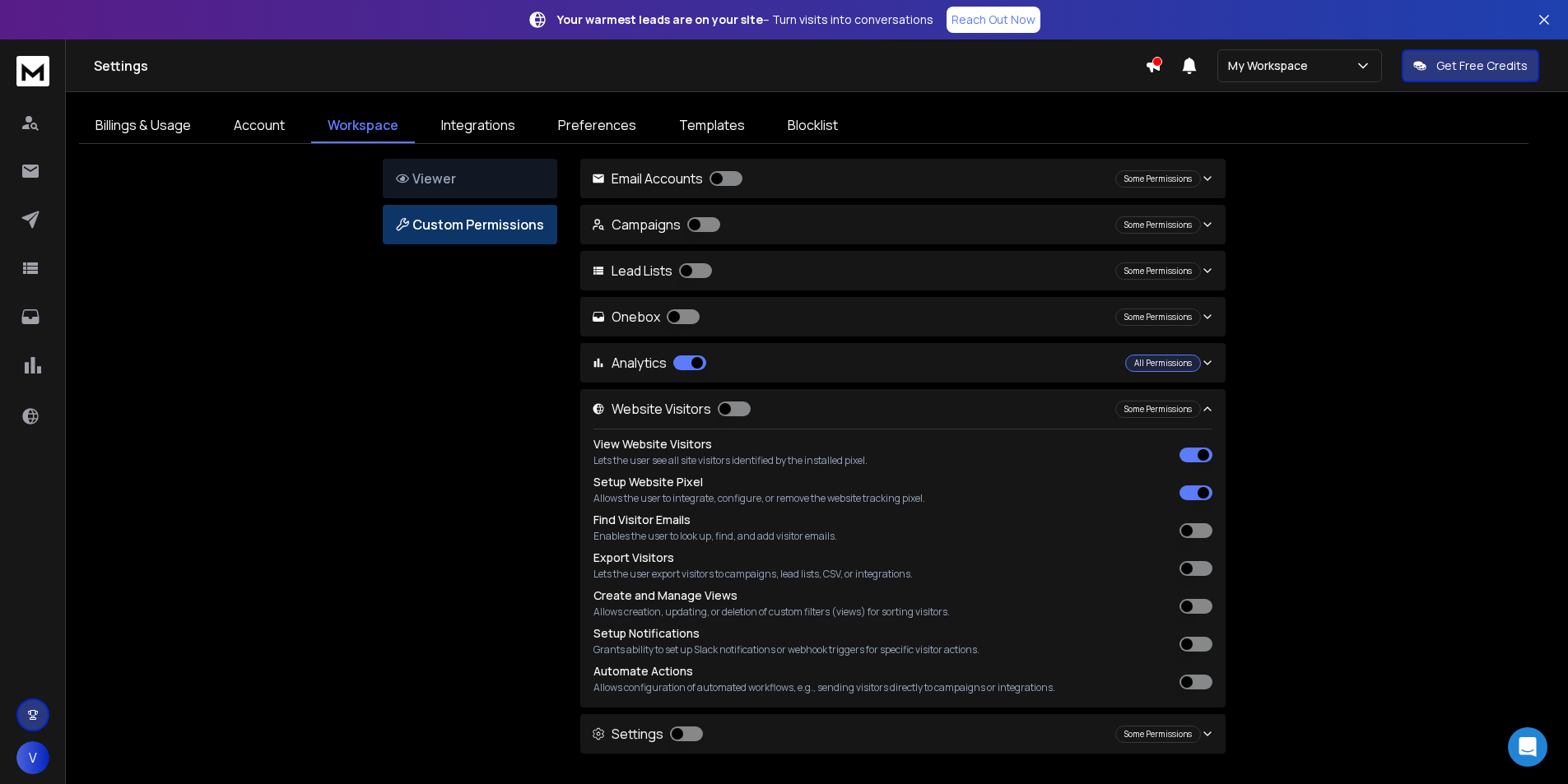
click at [1192, 496] on button "Setup Website Pixel" at bounding box center [1195, 493] width 33 height 15
click at [1199, 571] on button "Export Visitors" at bounding box center [1195, 568] width 33 height 15
click at [1200, 569] on button "Export Visitors" at bounding box center [1195, 568] width 33 height 15
click at [1192, 606] on button "Create and Manage Views" at bounding box center [1195, 607] width 33 height 15
click at [1202, 637] on button "Setup Notifications" at bounding box center [1195, 644] width 33 height 15
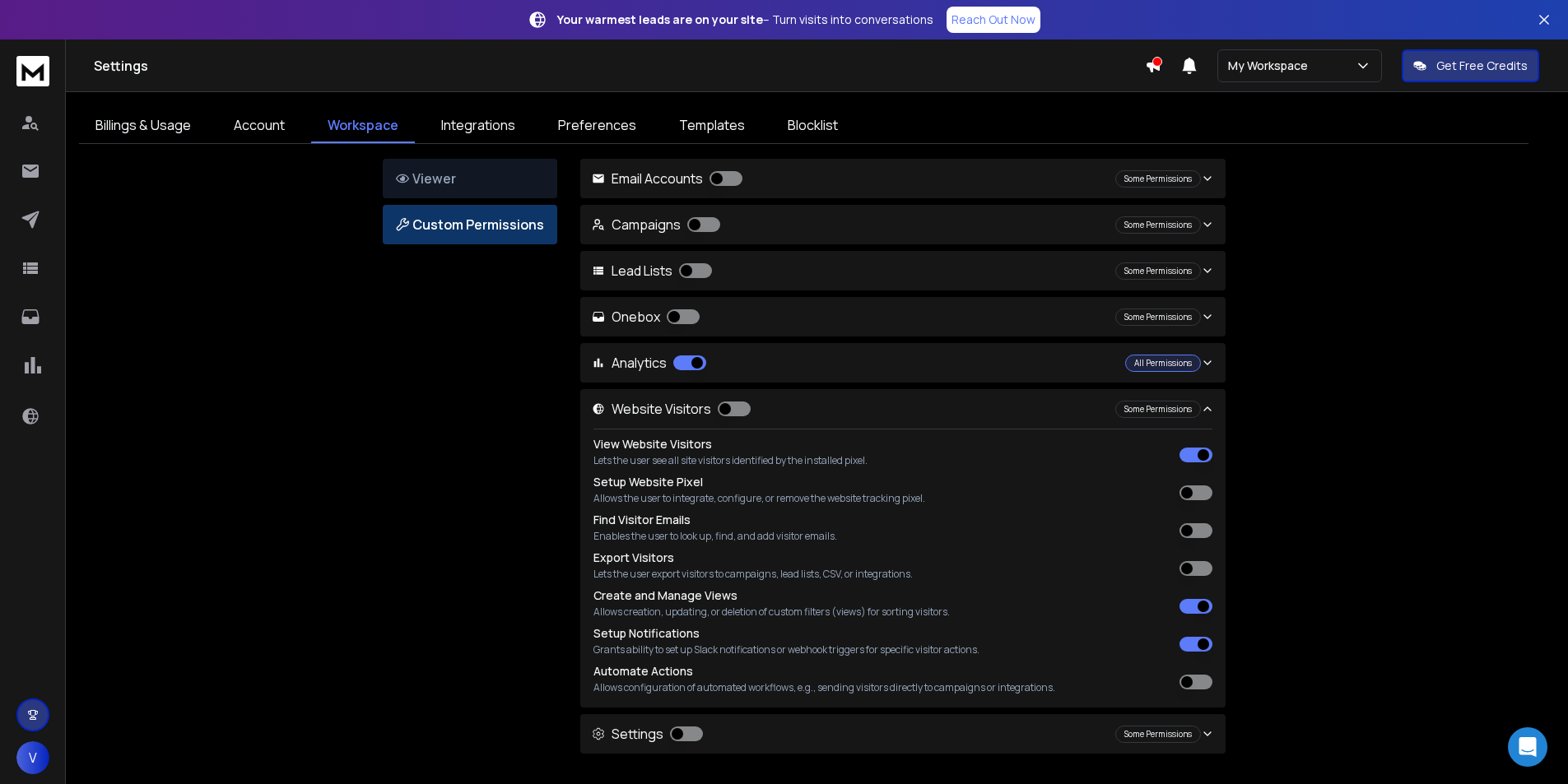
click at [1199, 683] on button "Automate Actions" at bounding box center [1195, 682] width 33 height 15
click at [1202, 411] on icon "button" at bounding box center [1207, 408] width 13 height 13
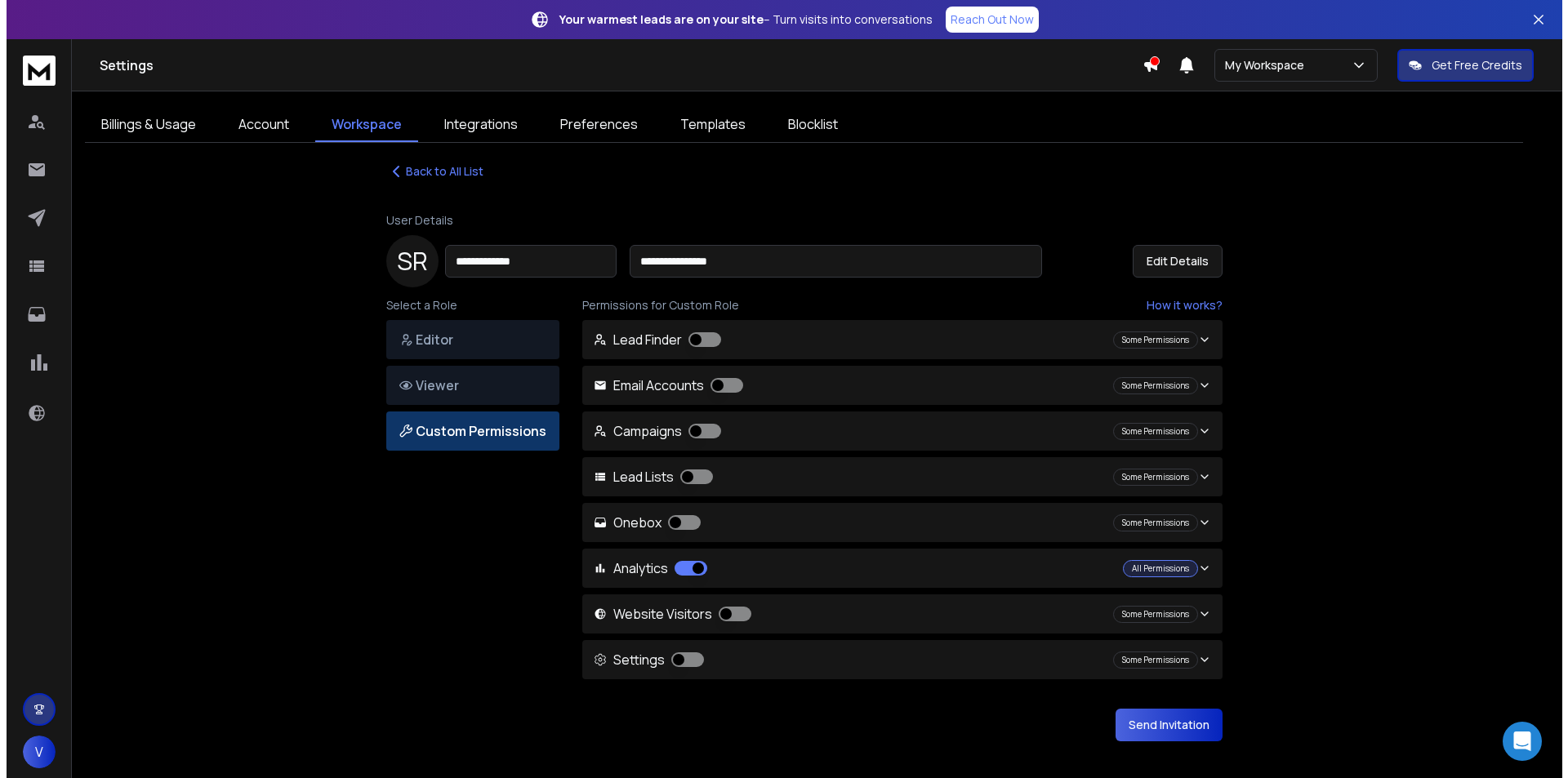
scroll to position [36, 0]
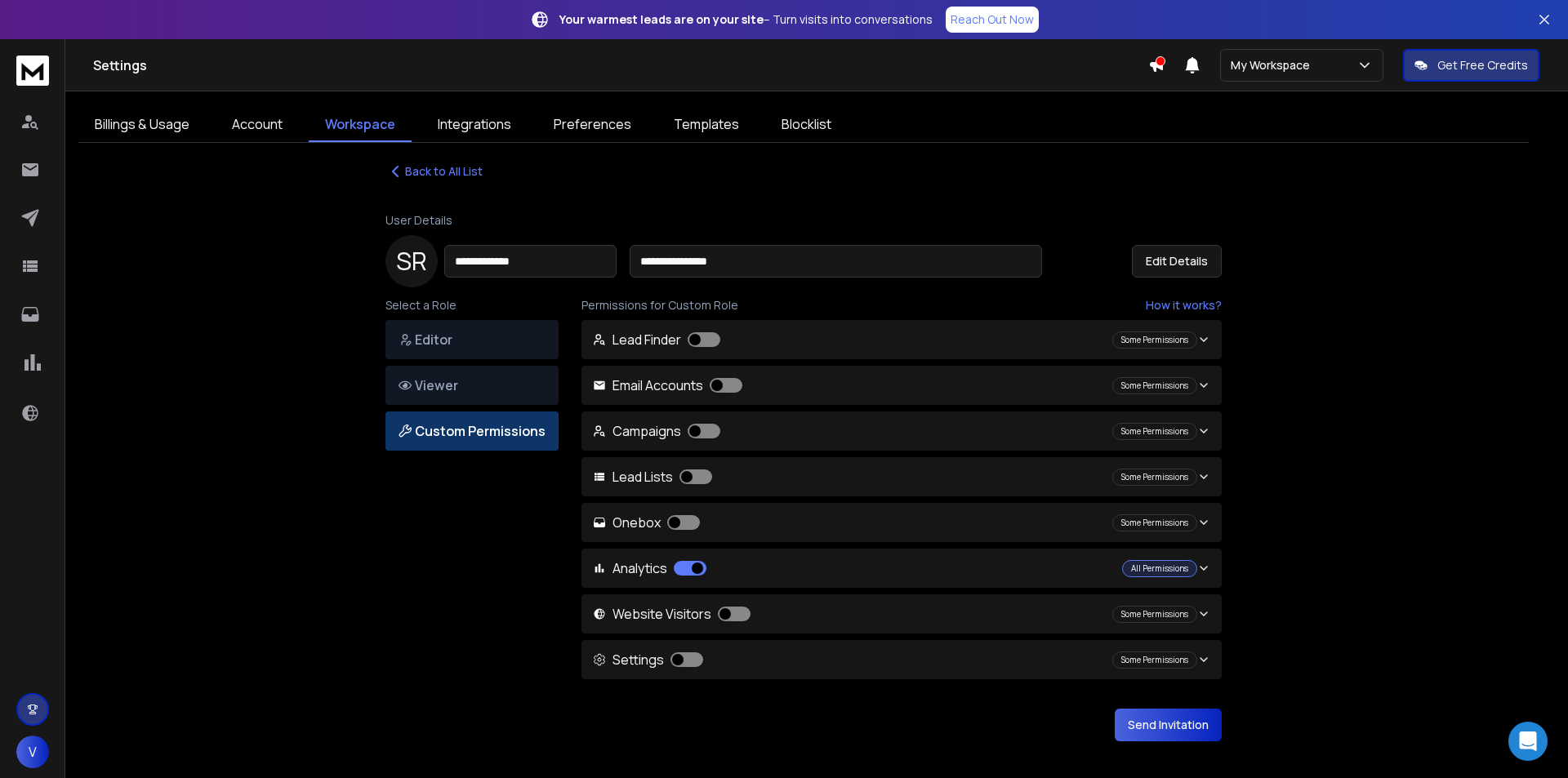
click at [1353, 459] on section "**********" at bounding box center [803, 426] width 1450 height 595
click at [28, 753] on span "V" at bounding box center [32, 751] width 32 height 32
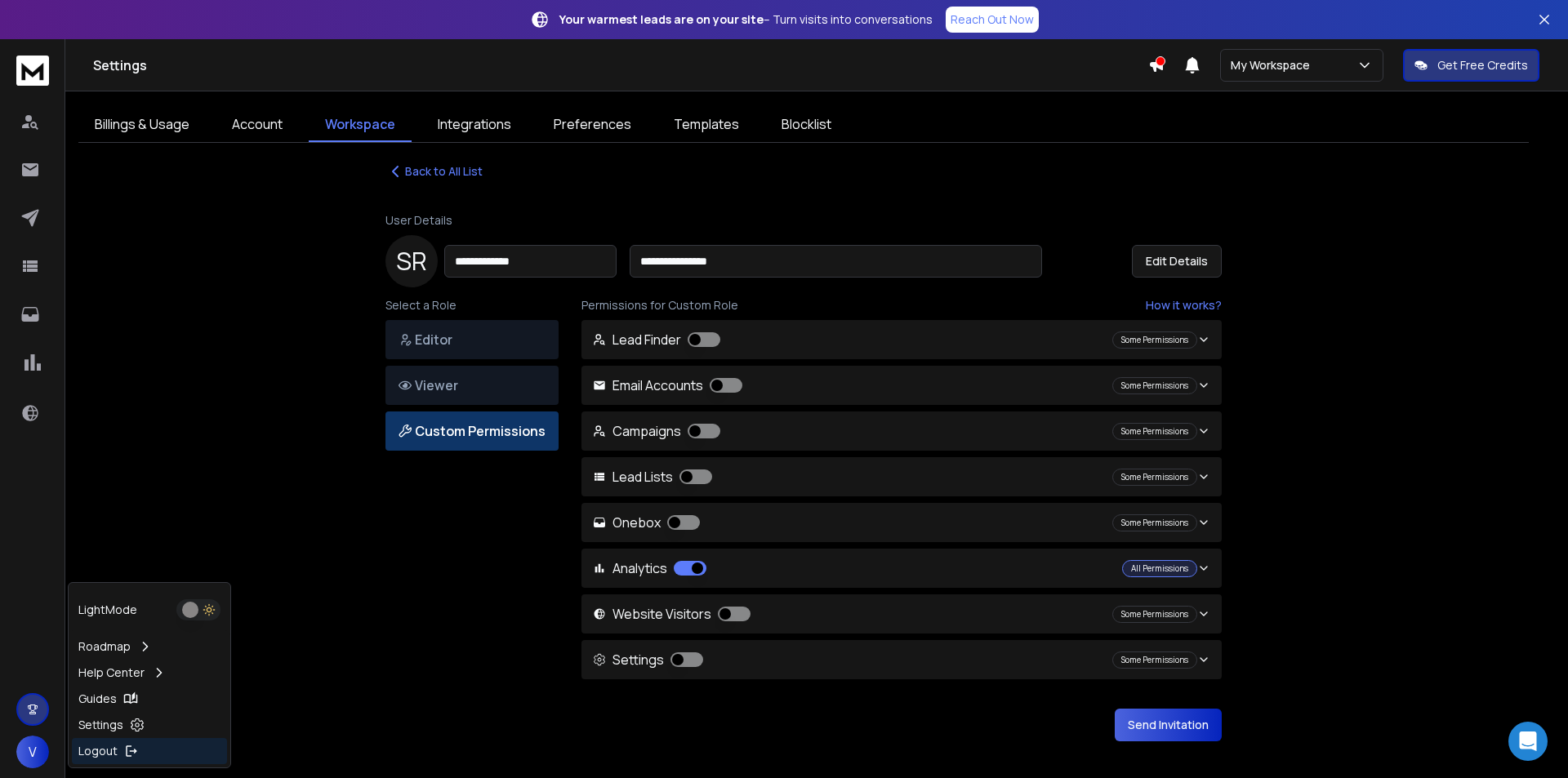
click at [130, 751] on icon at bounding box center [132, 751] width 12 height 12
